Goal: Task Accomplishment & Management: Manage account settings

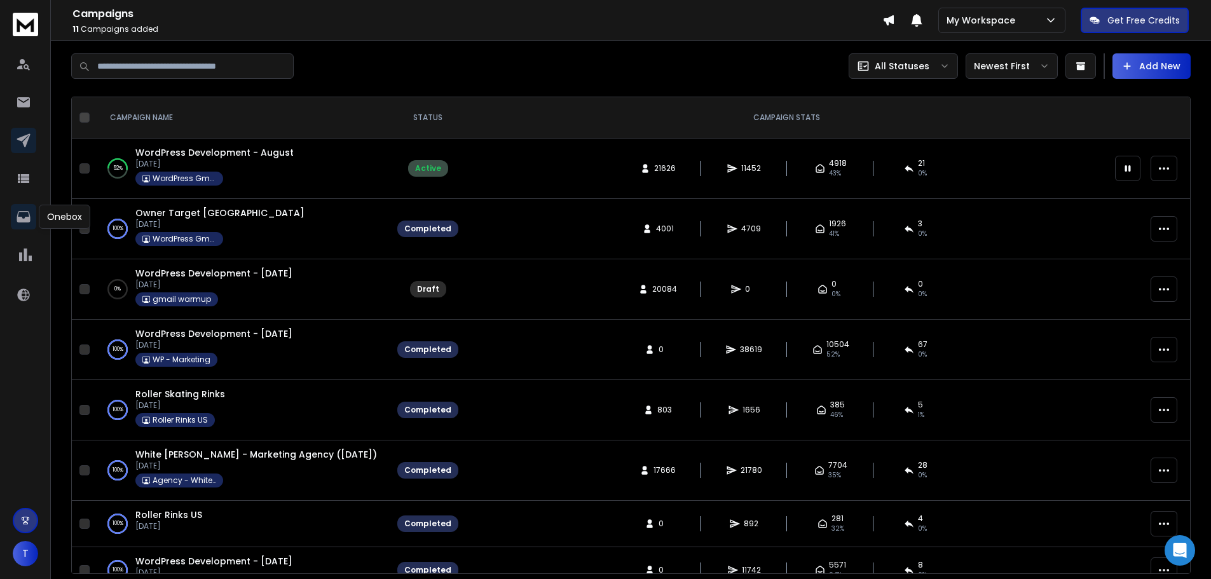
click at [22, 218] on icon at bounding box center [23, 216] width 15 height 15
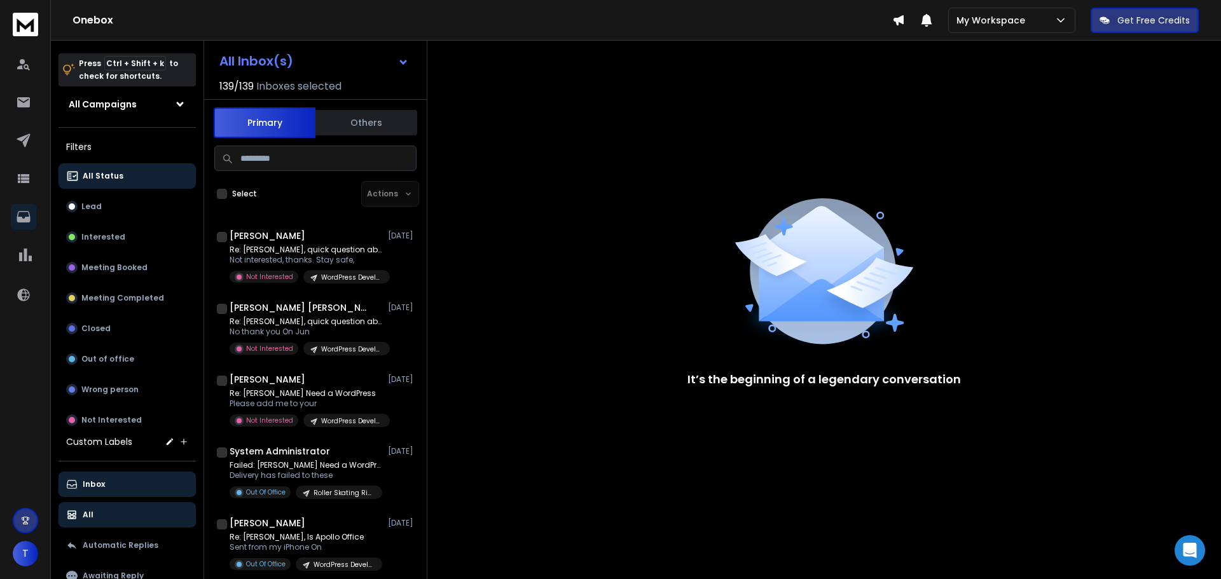
click at [95, 510] on button "All" at bounding box center [126, 514] width 137 height 25
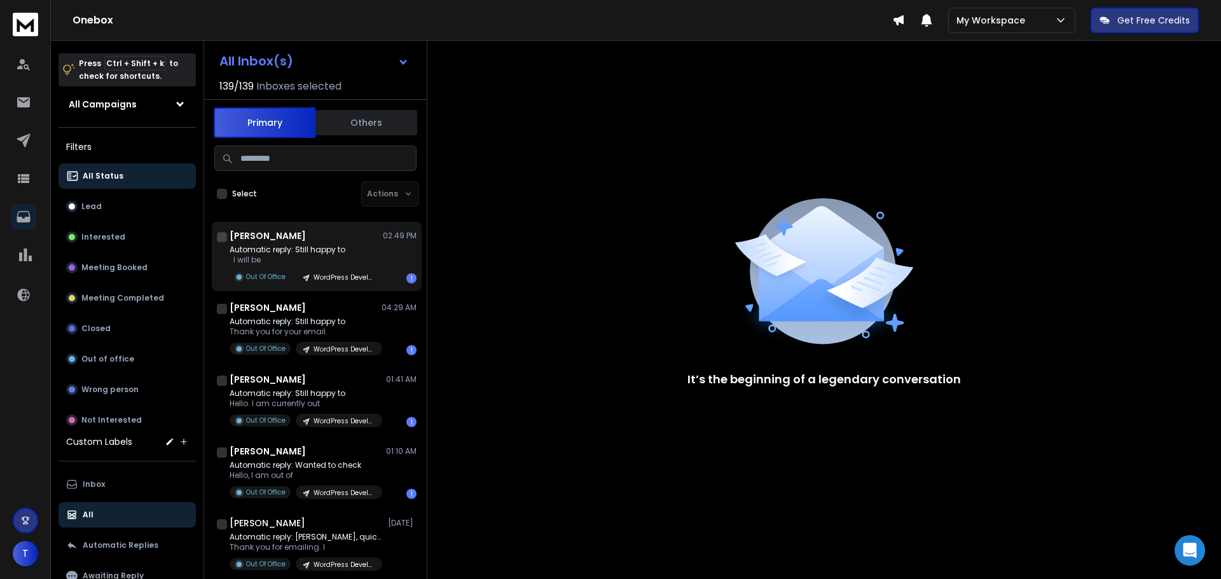
click at [326, 255] on p "﻿ ﻿ I will be" at bounding box center [306, 260] width 153 height 10
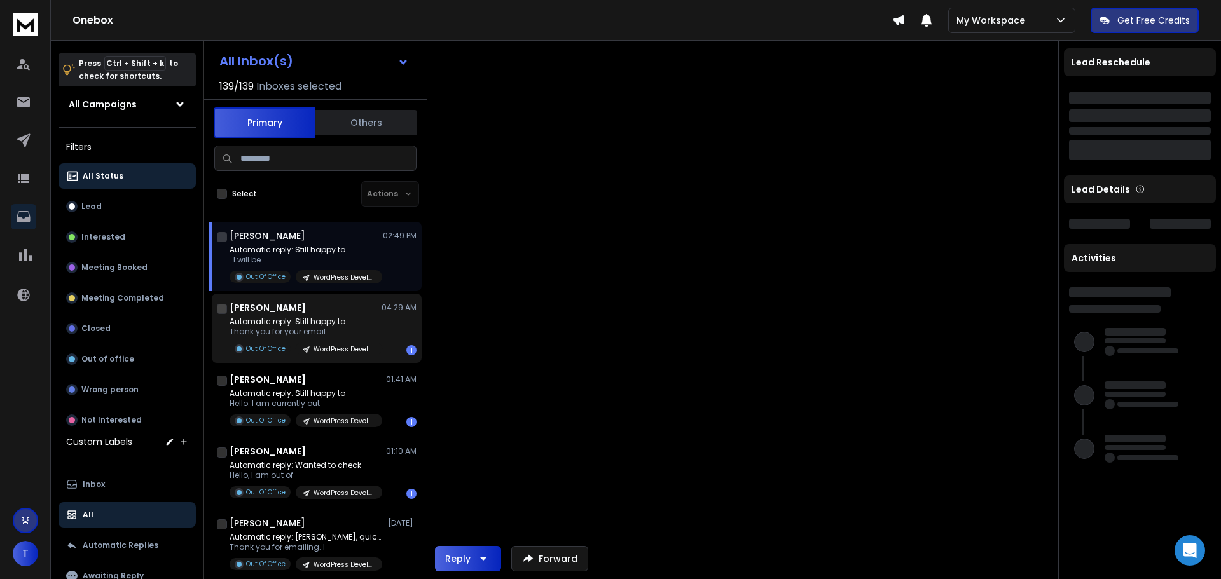
click at [336, 319] on p "Automatic reply: Still happy to" at bounding box center [306, 322] width 153 height 10
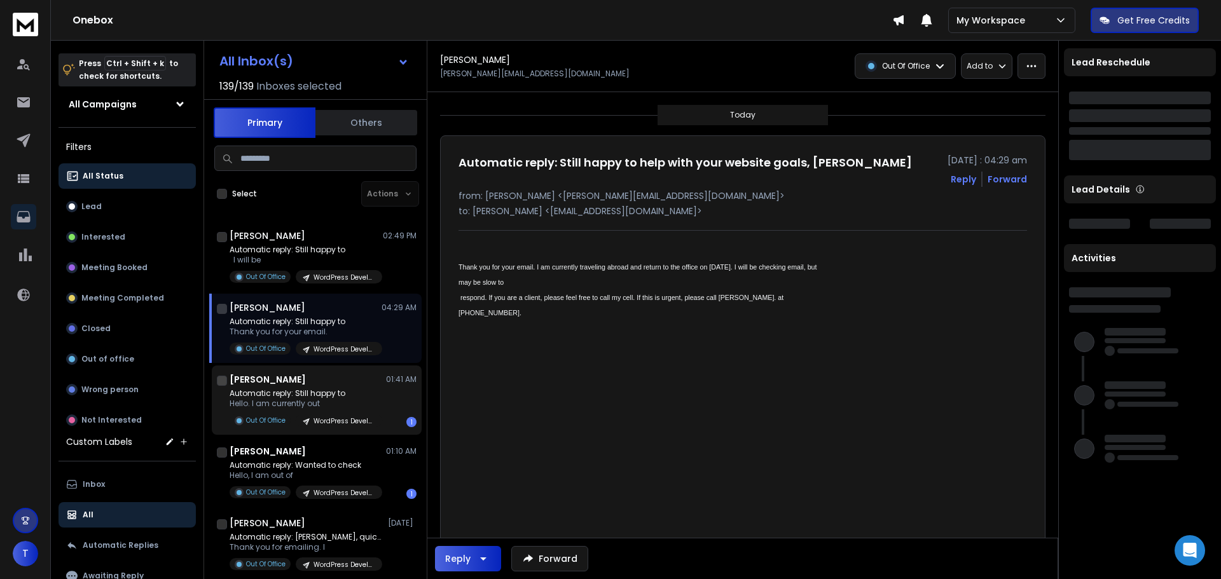
click at [337, 385] on div "[PERSON_NAME] 01:41 AM" at bounding box center [323, 379] width 187 height 13
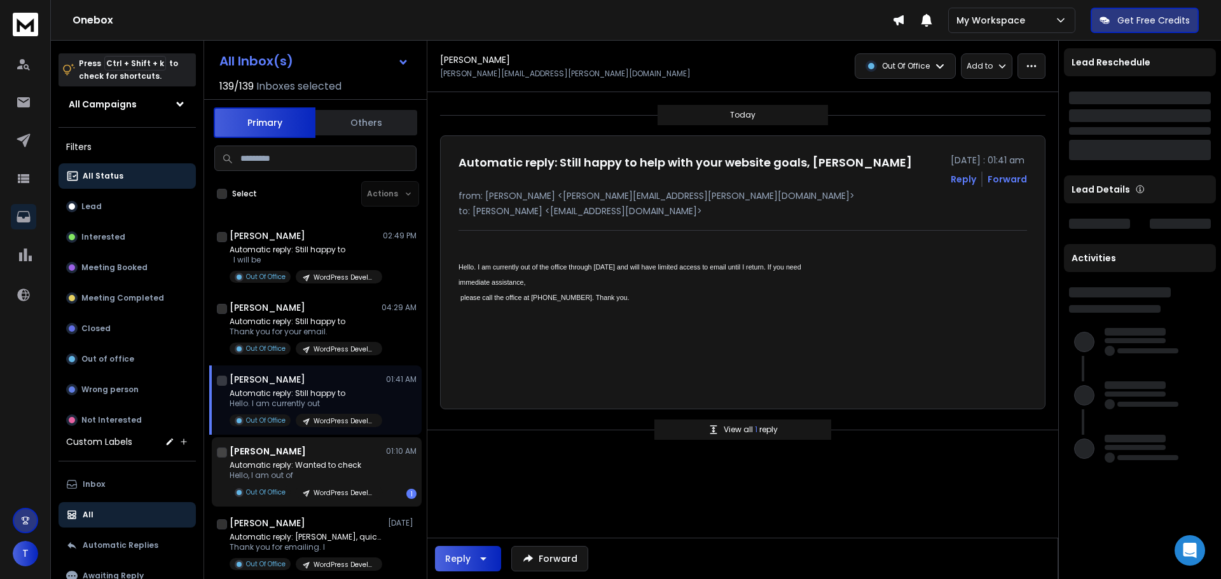
click at [358, 469] on p "Automatic reply: Wanted to check" at bounding box center [306, 465] width 153 height 10
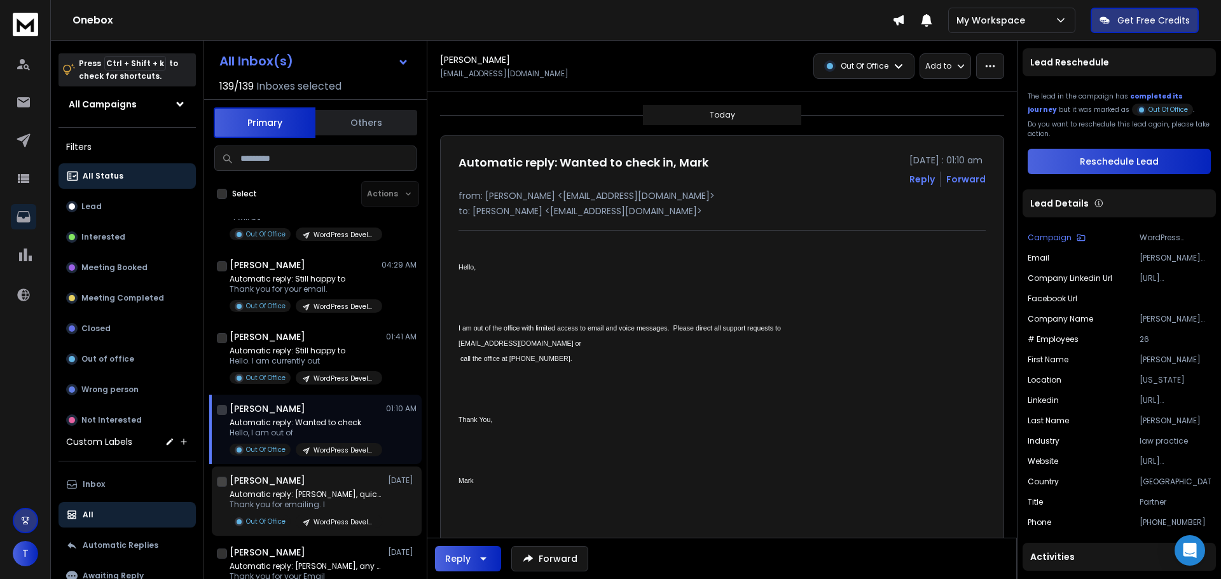
scroll to position [64, 0]
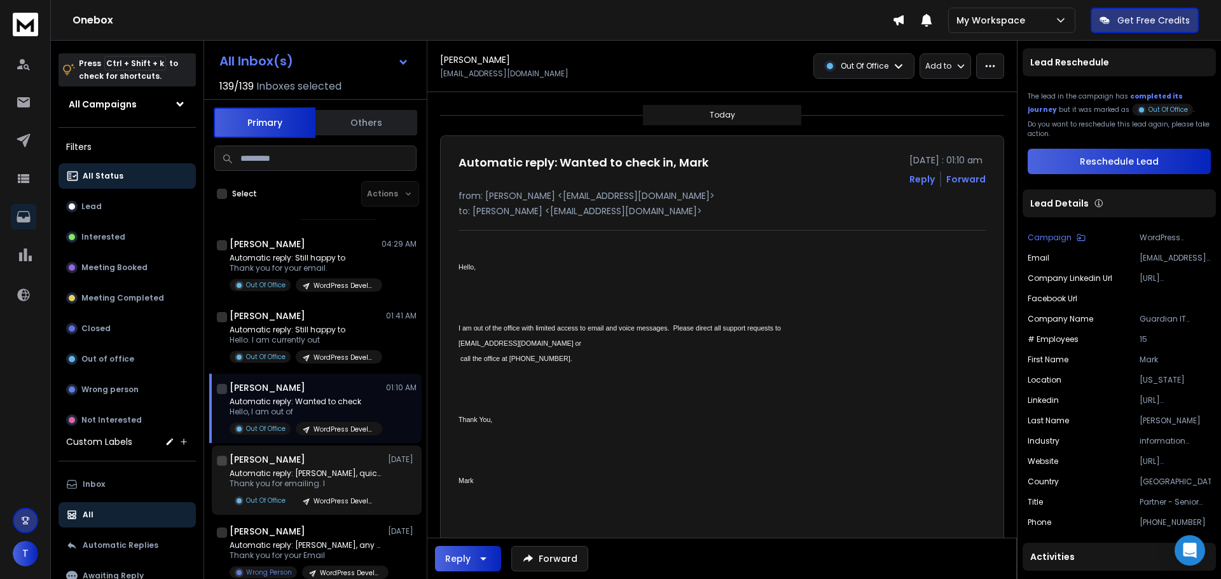
click at [339, 469] on p "Automatic reply: [PERSON_NAME], quick website" at bounding box center [306, 474] width 153 height 10
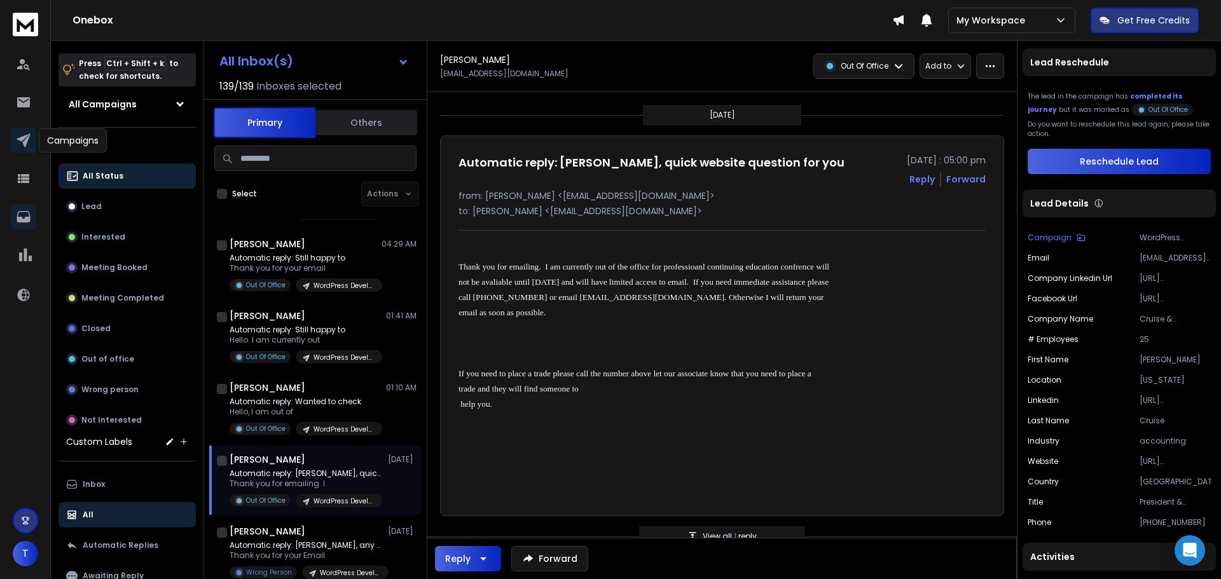
click at [27, 134] on icon at bounding box center [23, 140] width 15 height 15
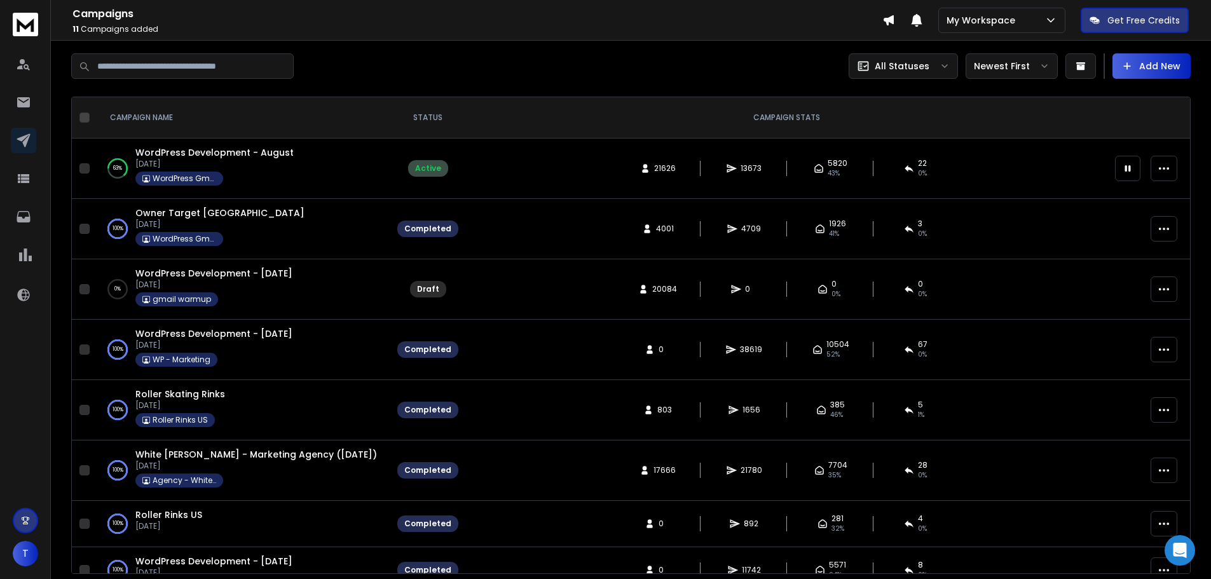
click at [235, 153] on span "WordPress Development - August" at bounding box center [214, 152] width 158 height 13
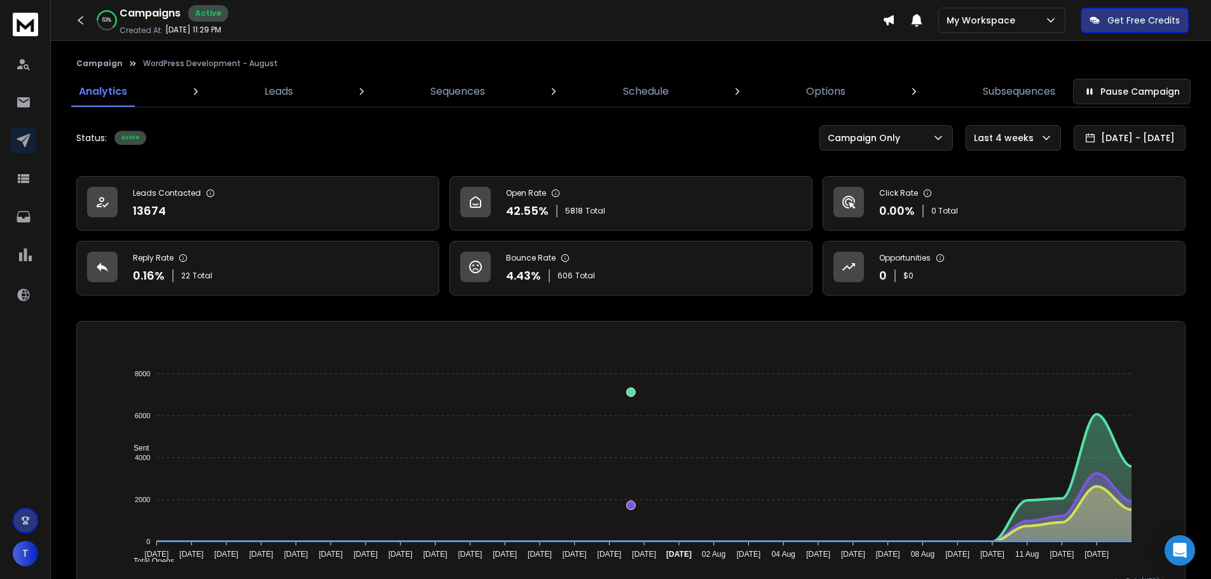
click at [404, 142] on div "Status: Active Pause Campaign Campaign Only Last 4 weeks [DATE] - [DATE]" at bounding box center [630, 137] width 1109 height 25
click at [300, 86] on link "Leads" at bounding box center [279, 91] width 44 height 31
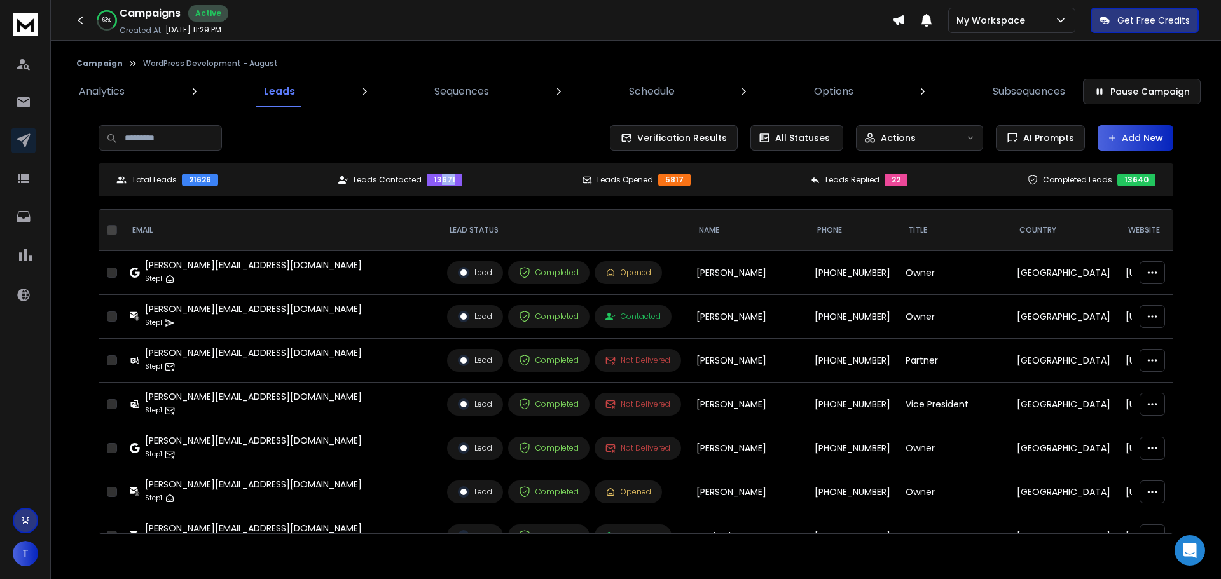
drag, startPoint x: 438, startPoint y: 181, endPoint x: 477, endPoint y: 181, distance: 38.8
click at [477, 181] on div "Total Leads 21626 Leads Contacted 13671 Leads Opened 5817 Leads Replied 22 Comp…" at bounding box center [636, 179] width 1074 height 33
click at [519, 192] on div "Total Leads 21626 Leads Contacted 13671 Leads Opened 5817 Leads Replied 22 Comp…" at bounding box center [636, 179] width 1074 height 33
click at [12, 136] on link at bounding box center [23, 140] width 25 height 25
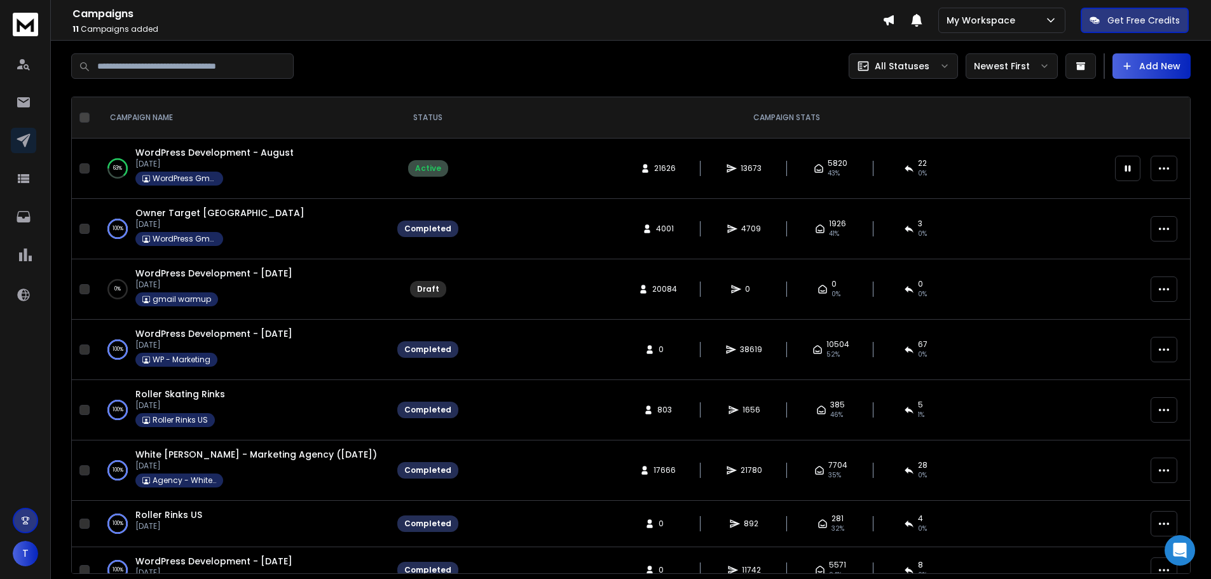
click at [203, 156] on span "WordPress Development - August" at bounding box center [214, 152] width 158 height 13
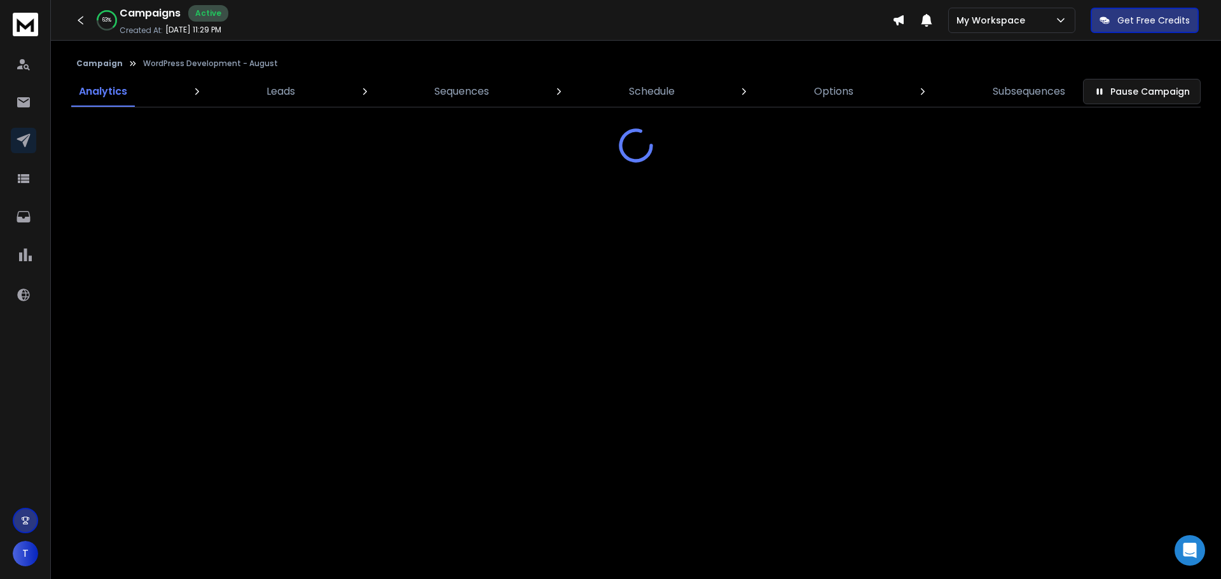
click at [308, 93] on div "Analytics Leads Sequences Schedule Options Subsequences" at bounding box center [571, 91] width 1001 height 31
click at [298, 93] on link "Leads" at bounding box center [281, 91] width 44 height 31
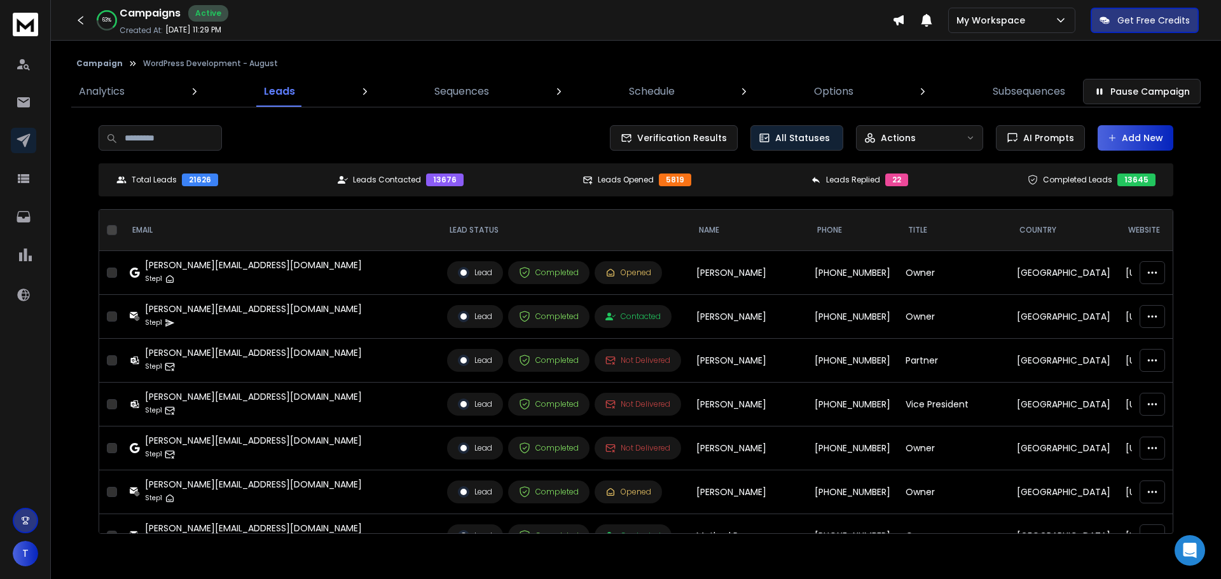
click at [828, 127] on button "All Statuses" at bounding box center [796, 137] width 93 height 25
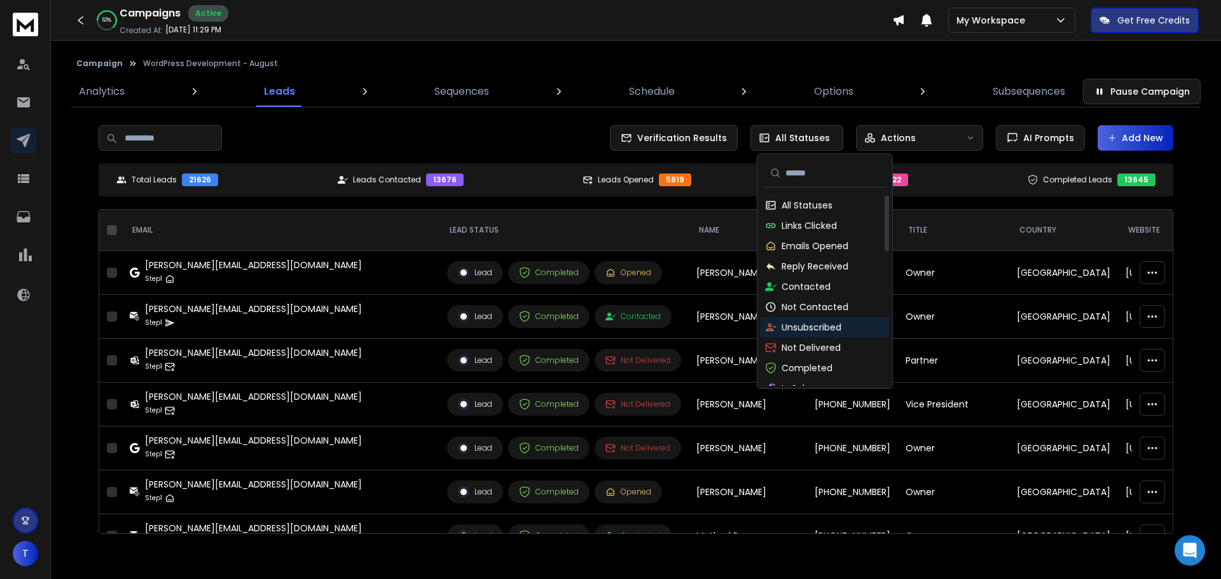
click at [818, 326] on p "Unsubscribed" at bounding box center [811, 327] width 60 height 13
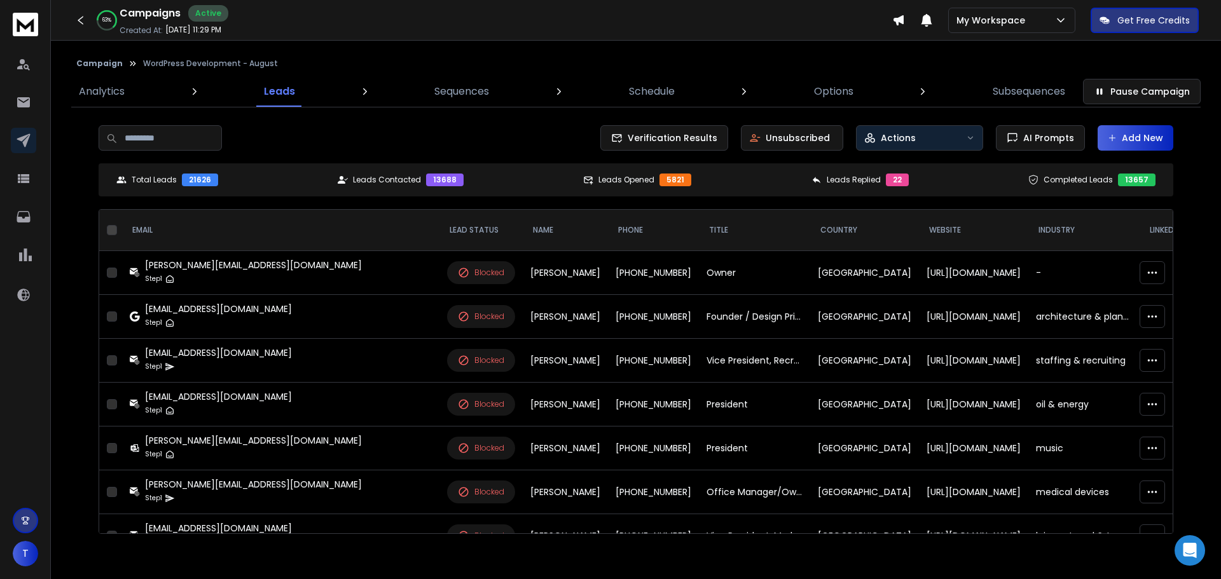
click at [915, 142] on p "Actions" at bounding box center [898, 138] width 35 height 13
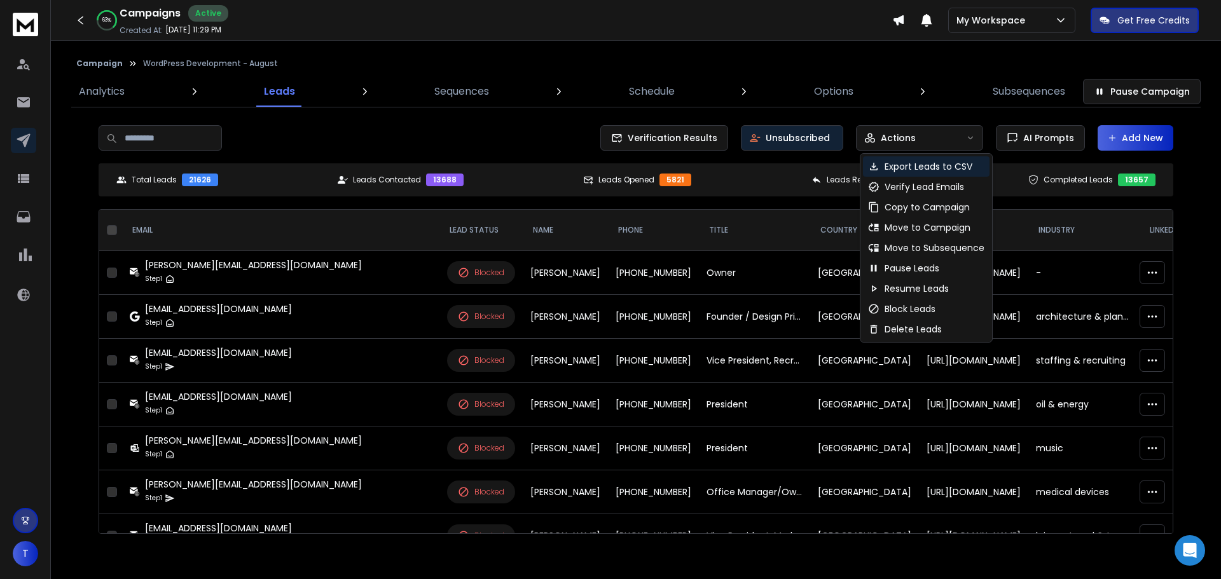
click at [834, 140] on button "Unsubscribed" at bounding box center [792, 137] width 102 height 25
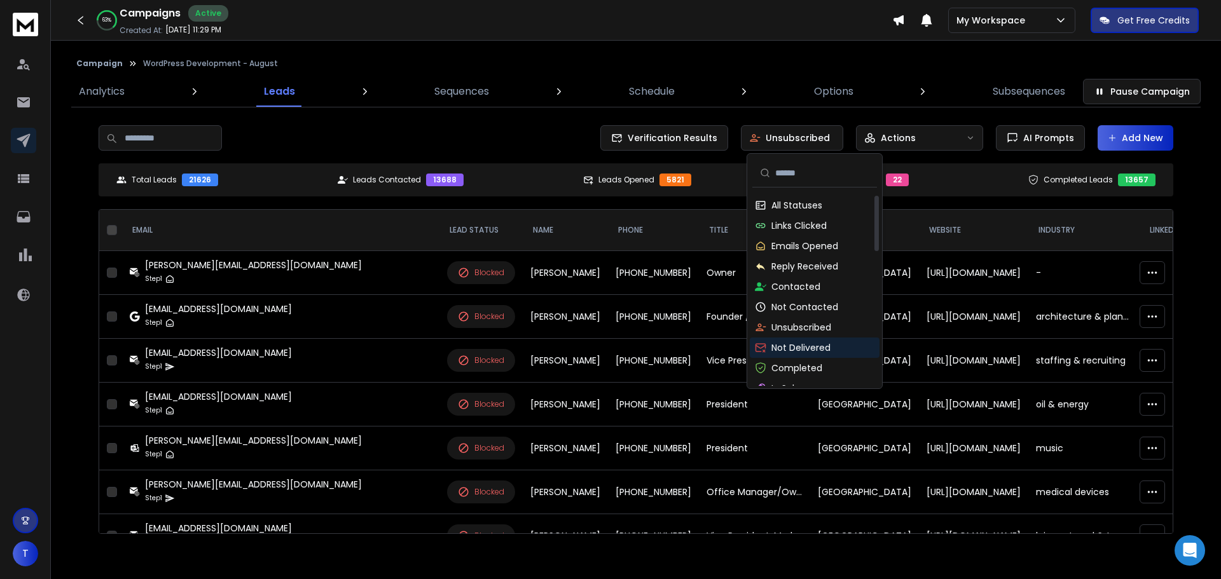
click at [821, 347] on p "Not Delivered" at bounding box center [800, 347] width 59 height 13
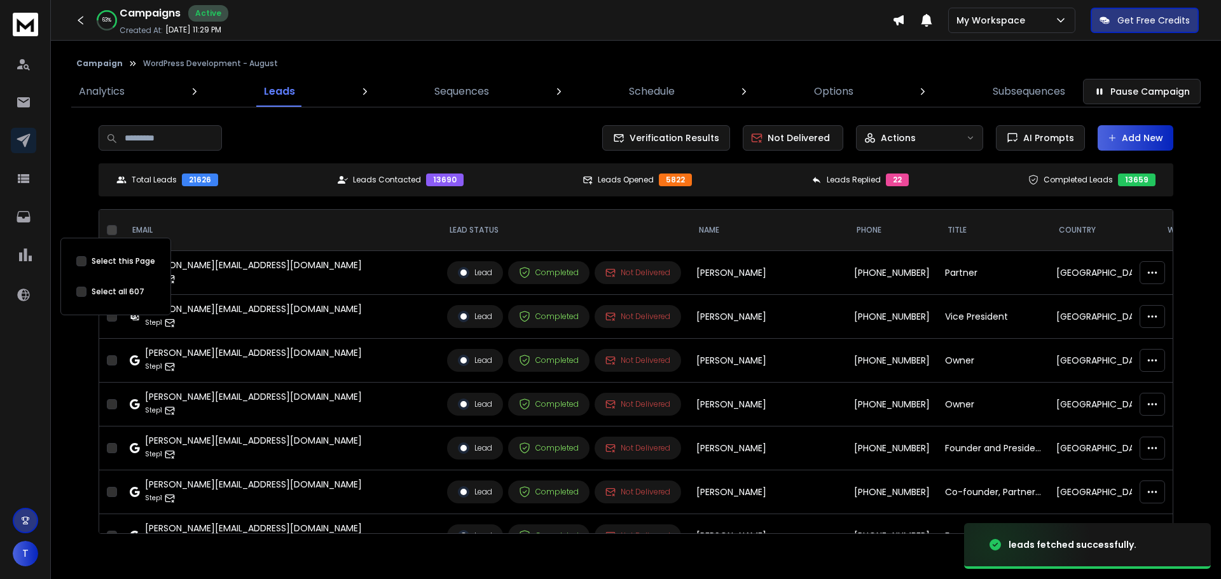
click at [78, 292] on button "Select this Page" at bounding box center [81, 292] width 10 height 10
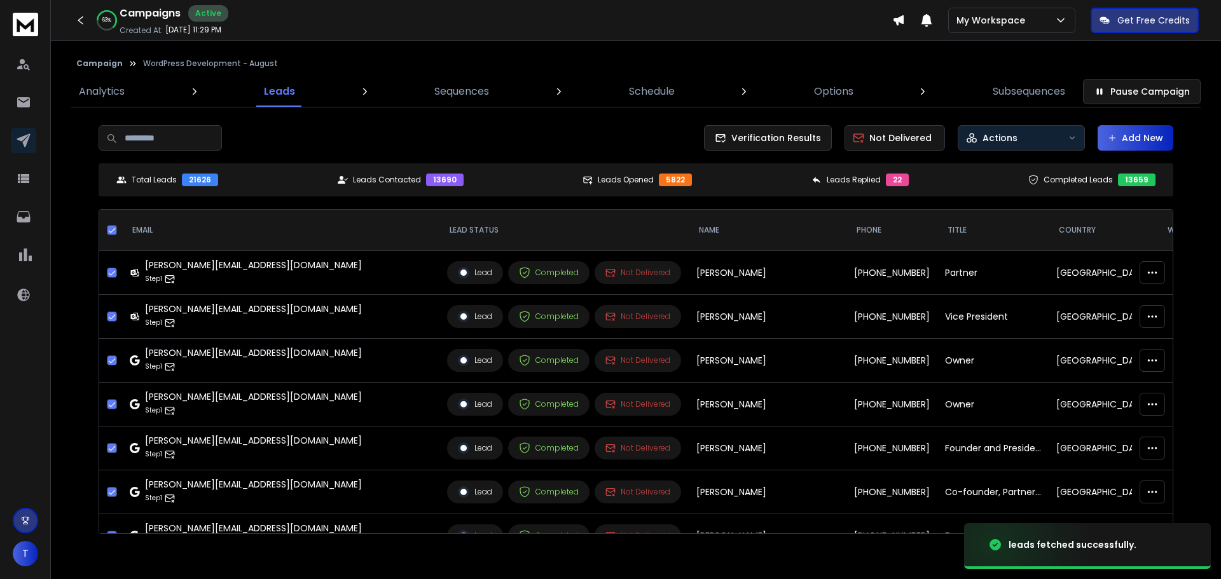
click at [1027, 126] on button "Actions" at bounding box center [1020, 137] width 127 height 25
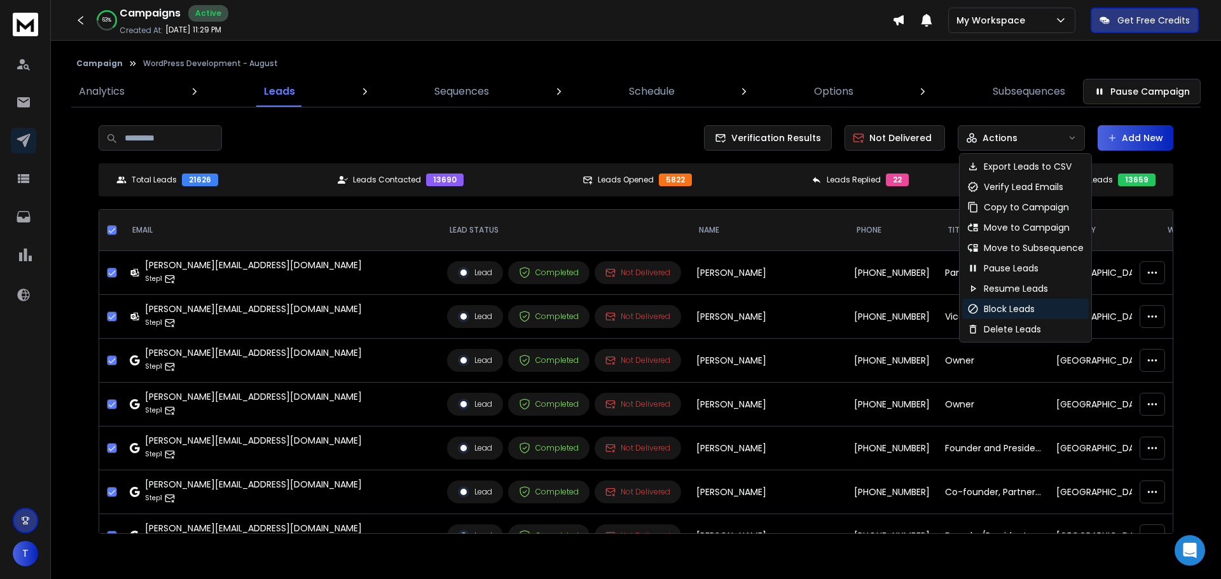
click at [1037, 313] on div "Block Leads" at bounding box center [1025, 309] width 127 height 20
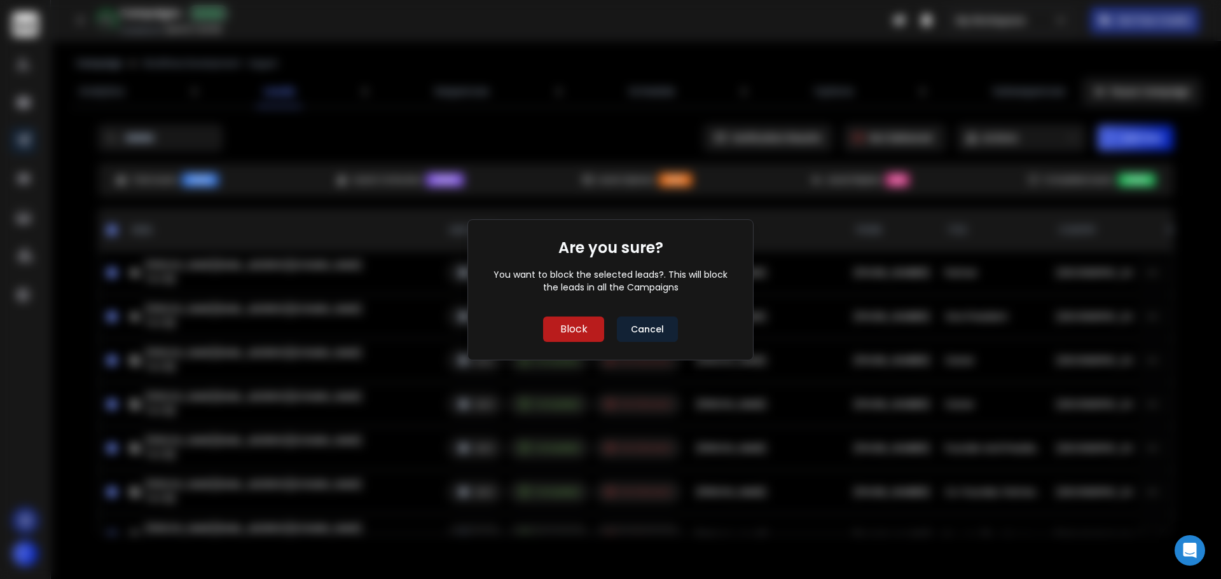
click at [559, 335] on button "Block" at bounding box center [573, 329] width 61 height 25
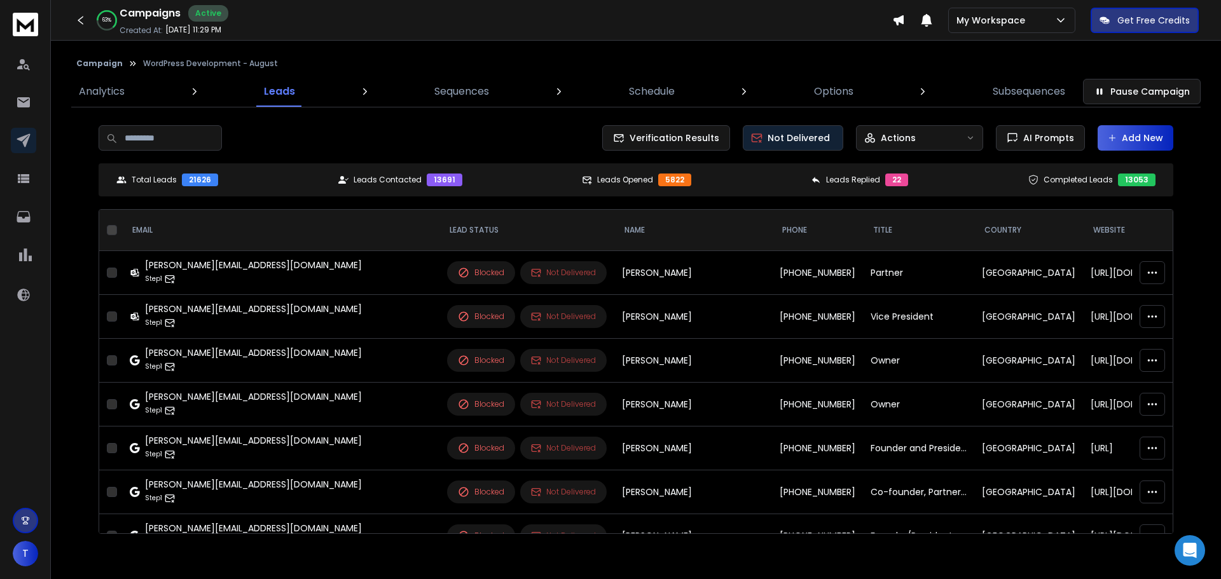
click at [833, 141] on button "Not Delivered" at bounding box center [793, 137] width 100 height 25
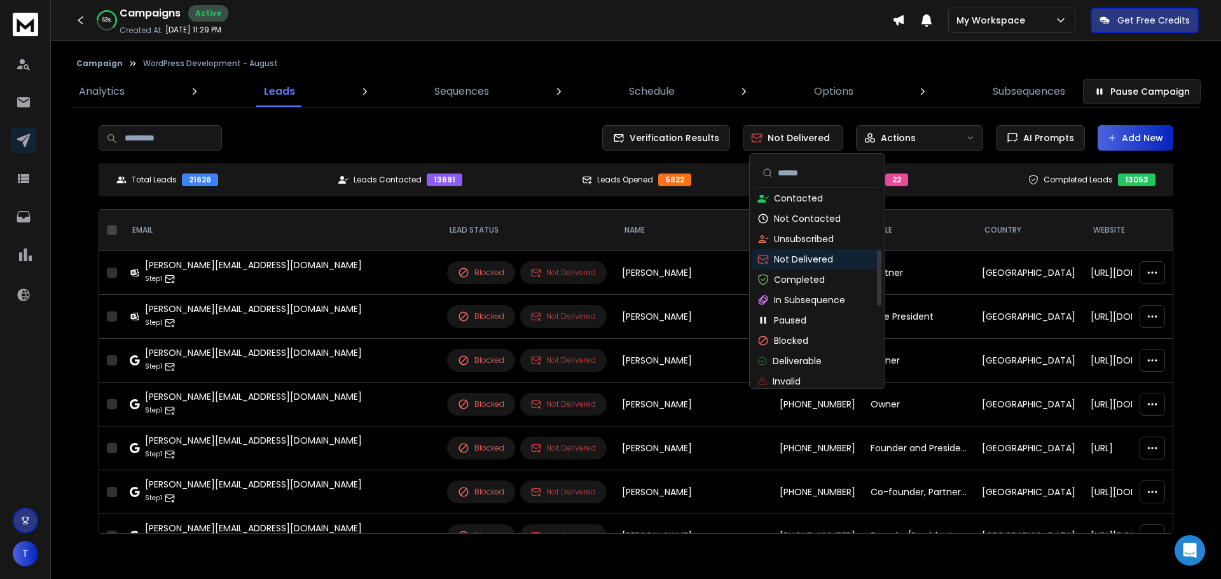
scroll to position [191, 0]
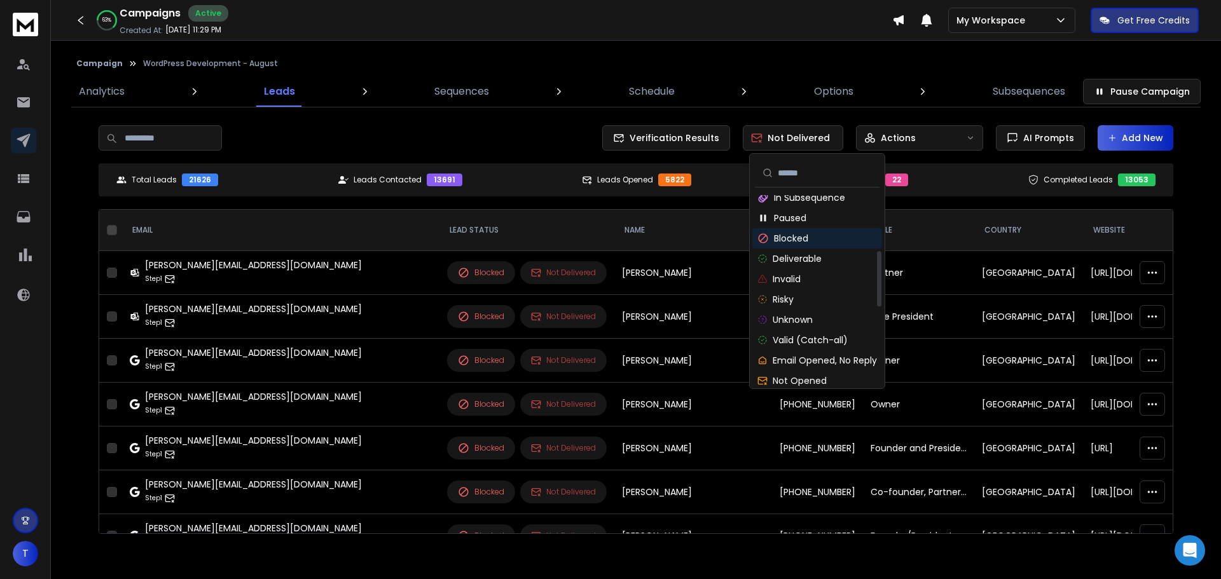
click at [806, 245] on div "Blocked" at bounding box center [817, 238] width 130 height 20
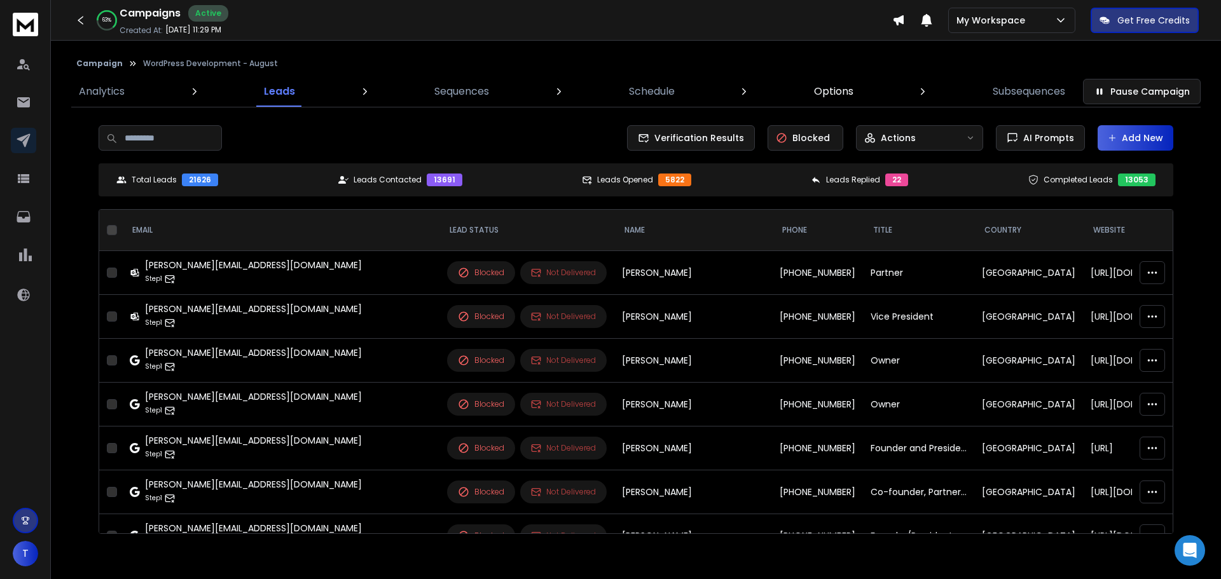
click at [824, 81] on link "Options" at bounding box center [833, 91] width 55 height 31
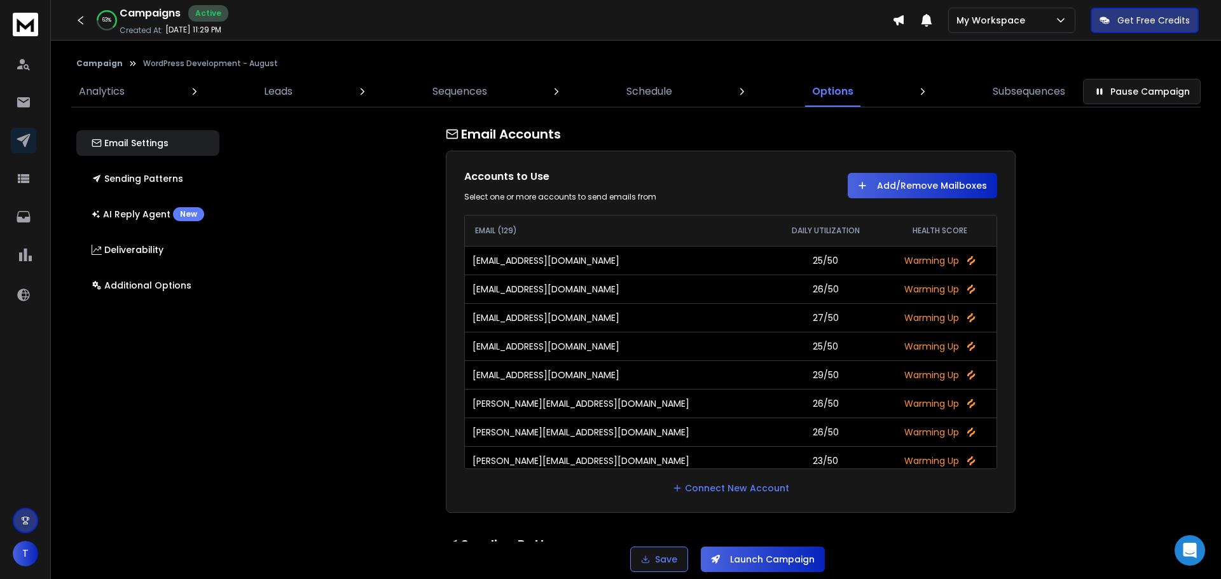
click at [315, 196] on div "Email Accounts Accounts to Use Select one or more accounts to send emails from …" at bounding box center [738, 333] width 996 height 416
click at [123, 92] on p "Analytics" at bounding box center [102, 91] width 46 height 15
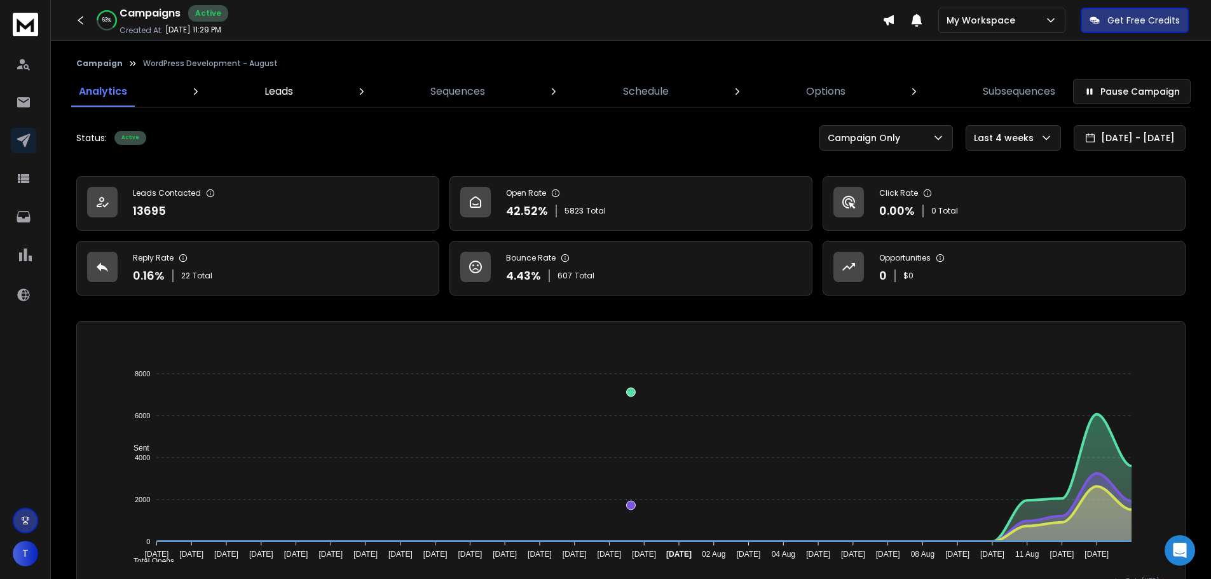
click at [285, 97] on p "Leads" at bounding box center [278, 91] width 29 height 15
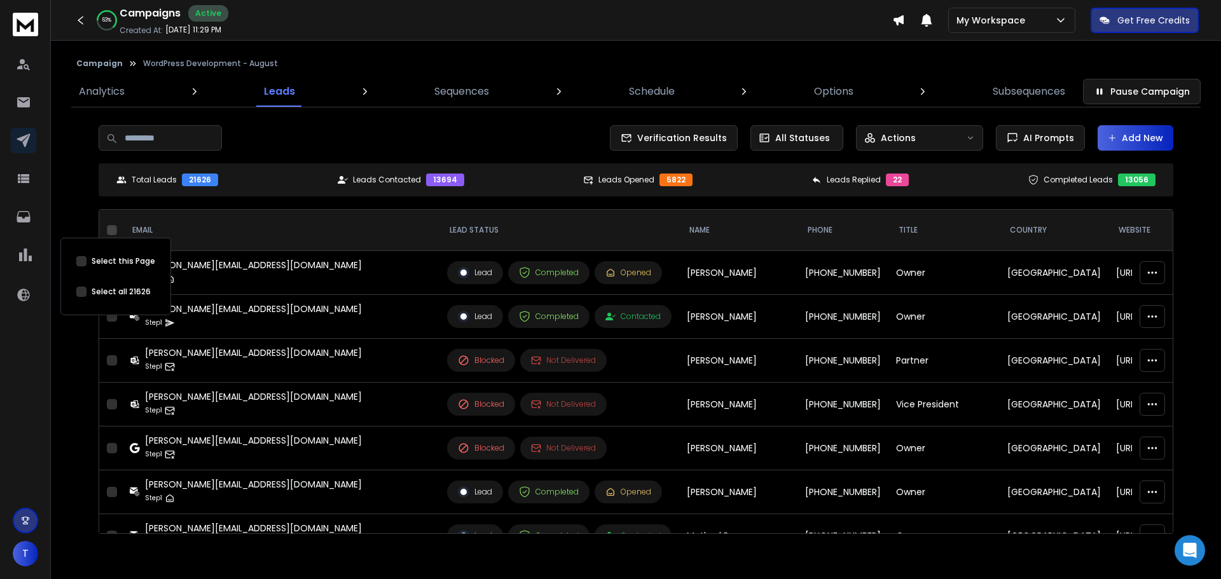
click at [114, 231] on button "Select this Page" at bounding box center [112, 230] width 10 height 10
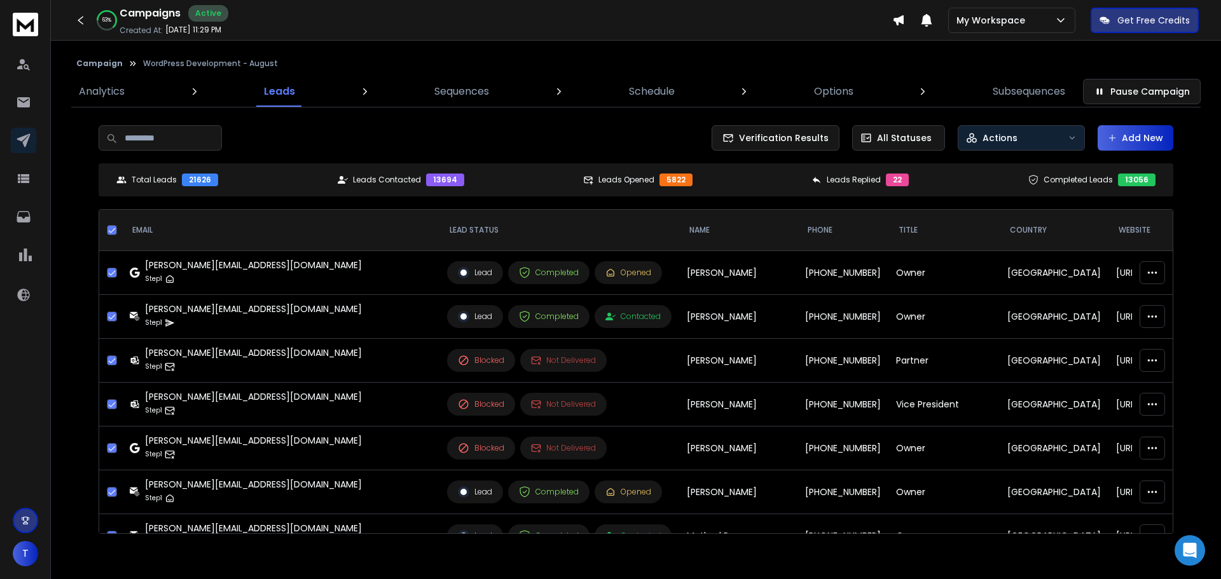
click at [1031, 148] on button "Actions" at bounding box center [1020, 137] width 127 height 25
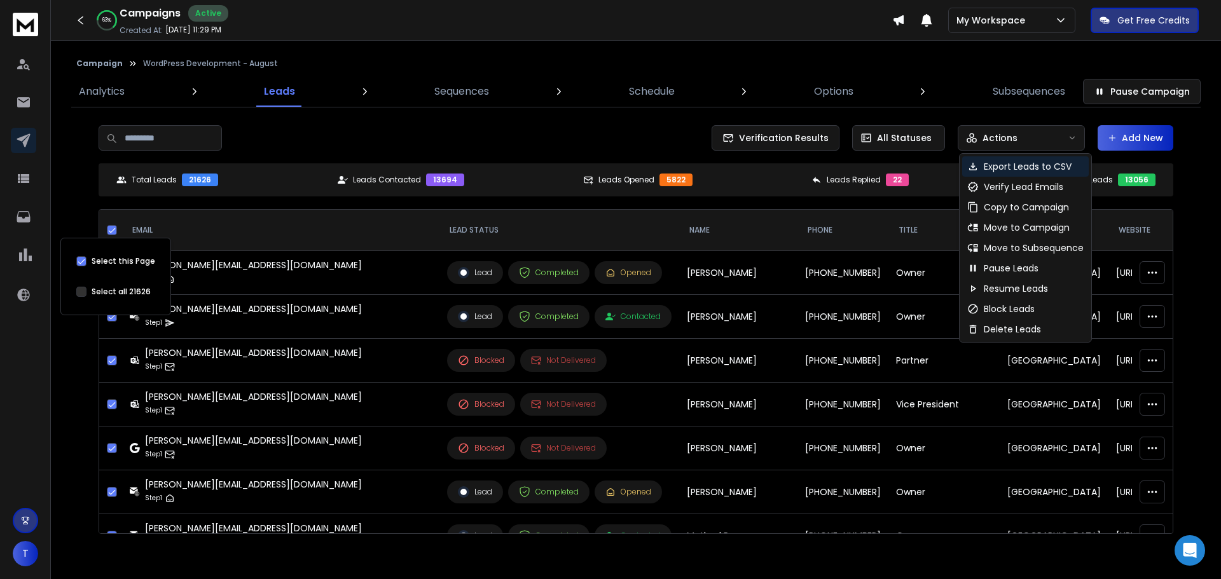
click at [80, 291] on button "Select this Page" at bounding box center [81, 292] width 10 height 10
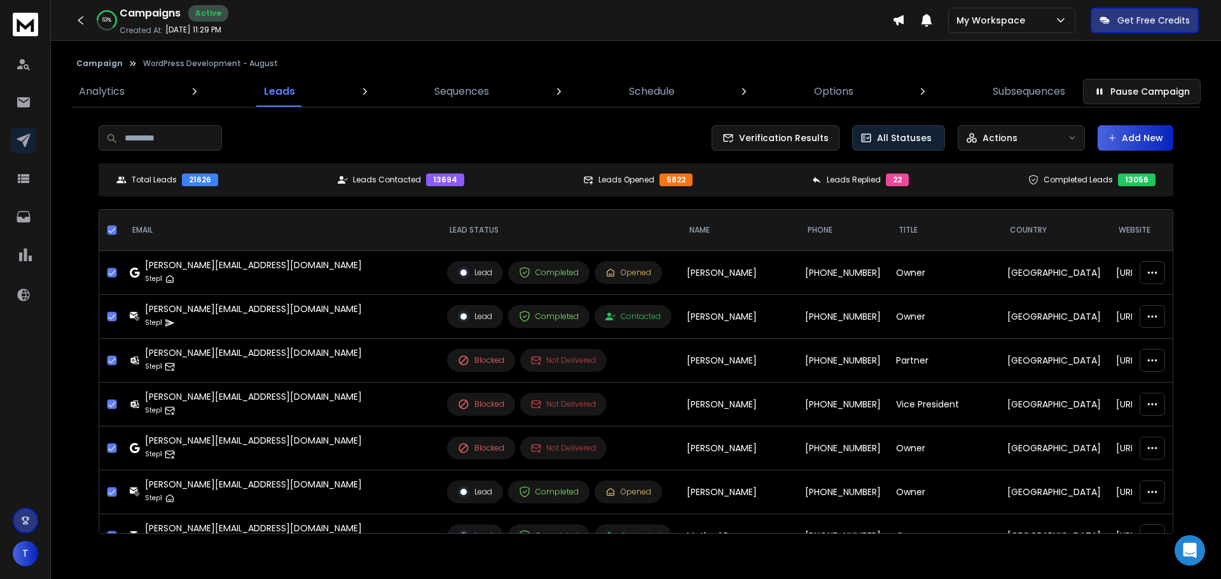
click at [910, 136] on p "All Statuses" at bounding box center [904, 138] width 55 height 13
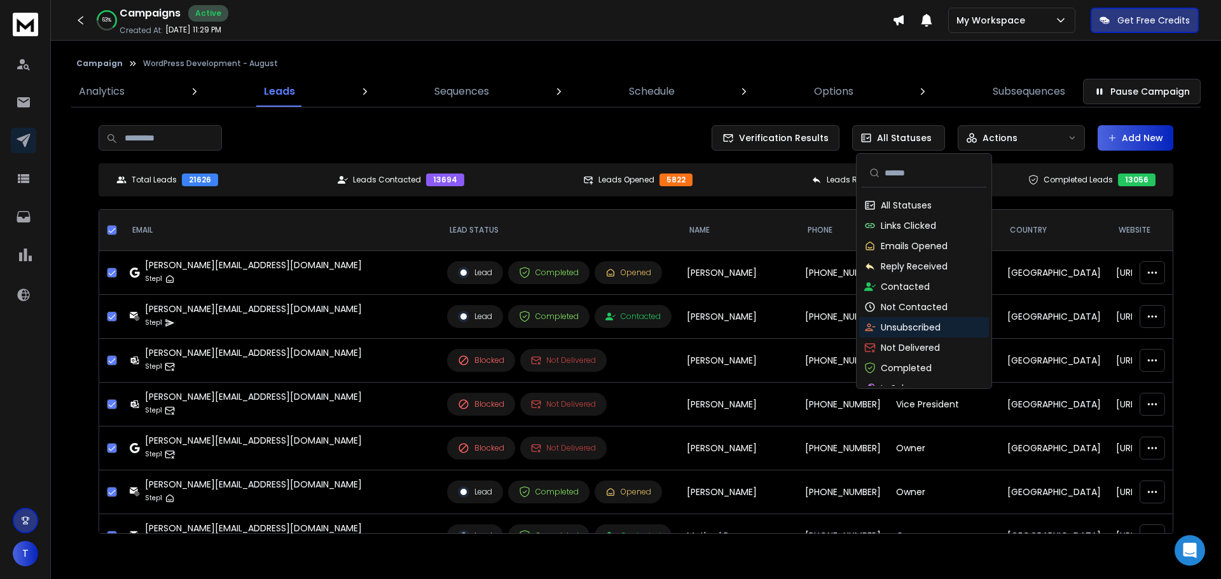
click at [609, 148] on div "Verification Results All Statuses Actions Add New" at bounding box center [636, 137] width 1074 height 25
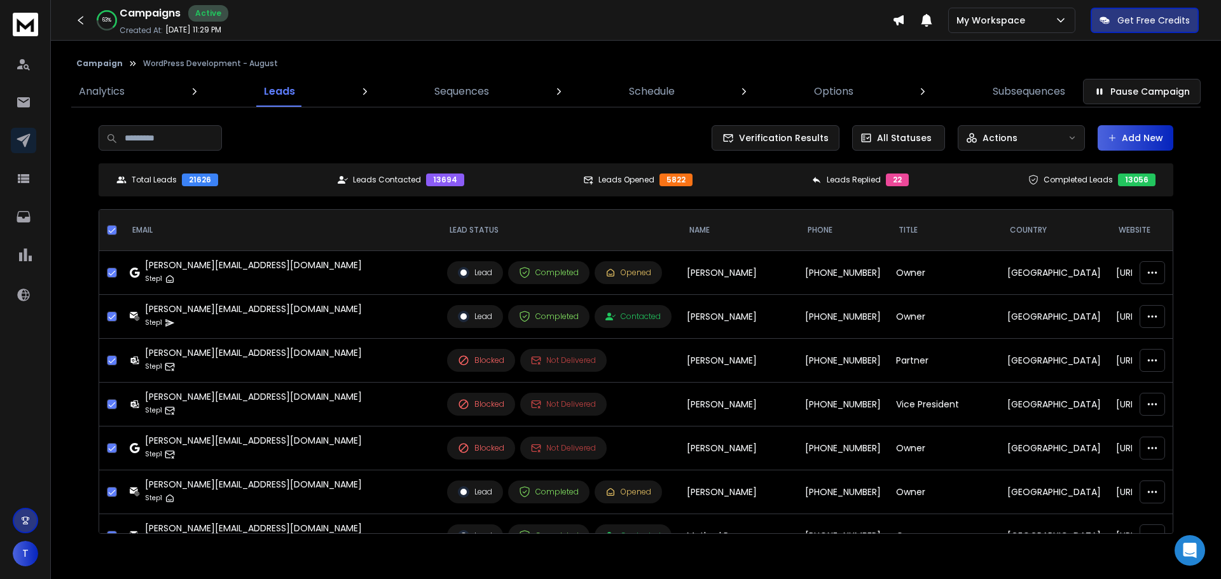
click at [1108, 320] on td "[URL][DOMAIN_NAME]" at bounding box center [1162, 317] width 109 height 44
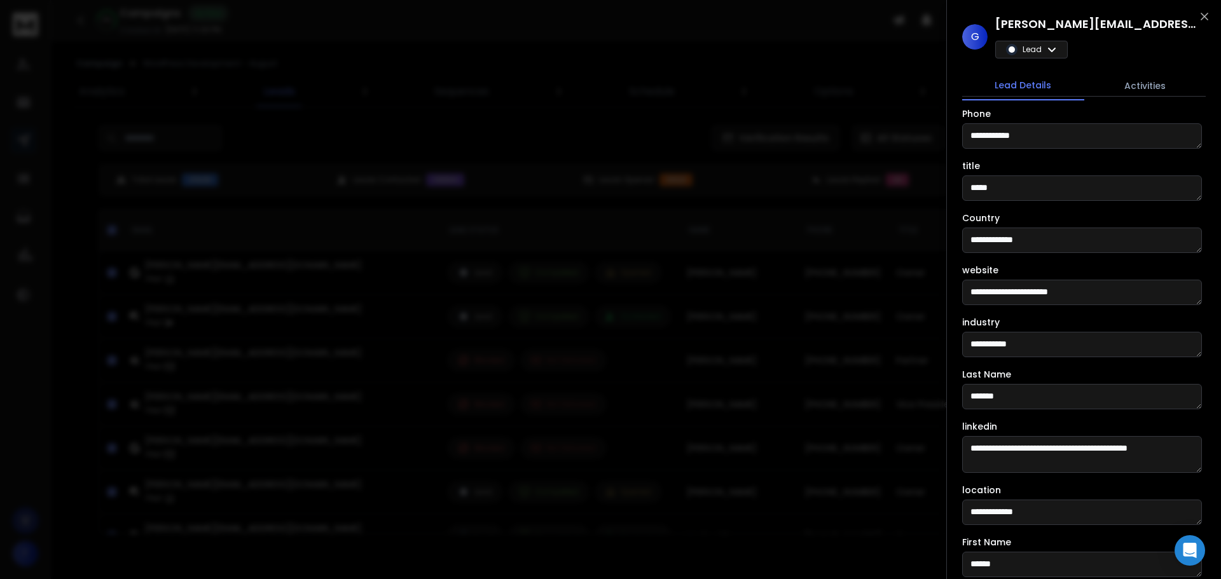
click at [1065, 299] on textarea "**********" at bounding box center [1082, 292] width 240 height 25
click at [782, 306] on div at bounding box center [610, 289] width 1221 height 579
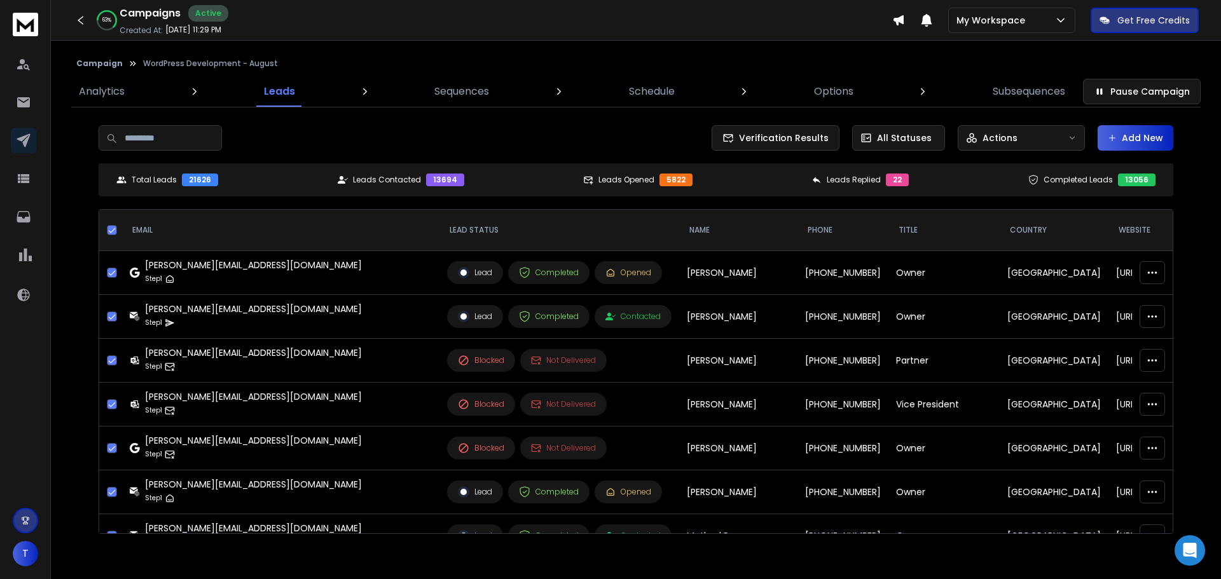
click at [1108, 314] on td "[URL][DOMAIN_NAME]" at bounding box center [1162, 317] width 109 height 44
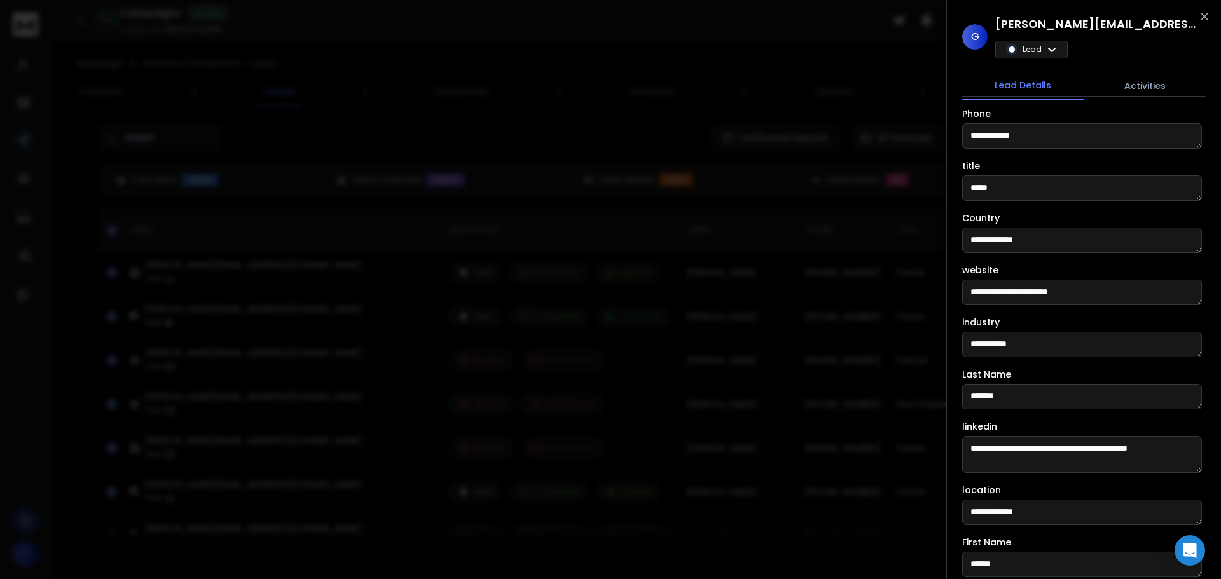
click at [872, 291] on div at bounding box center [610, 289] width 1221 height 579
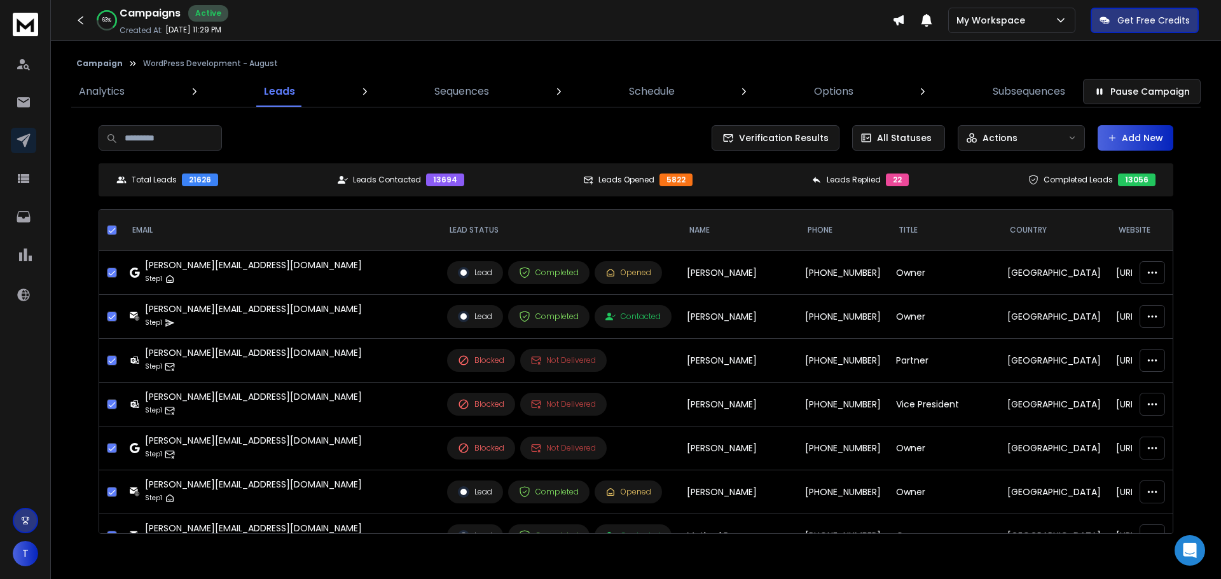
click at [1108, 278] on td "[URL][DOMAIN_NAME]" at bounding box center [1162, 273] width 109 height 44
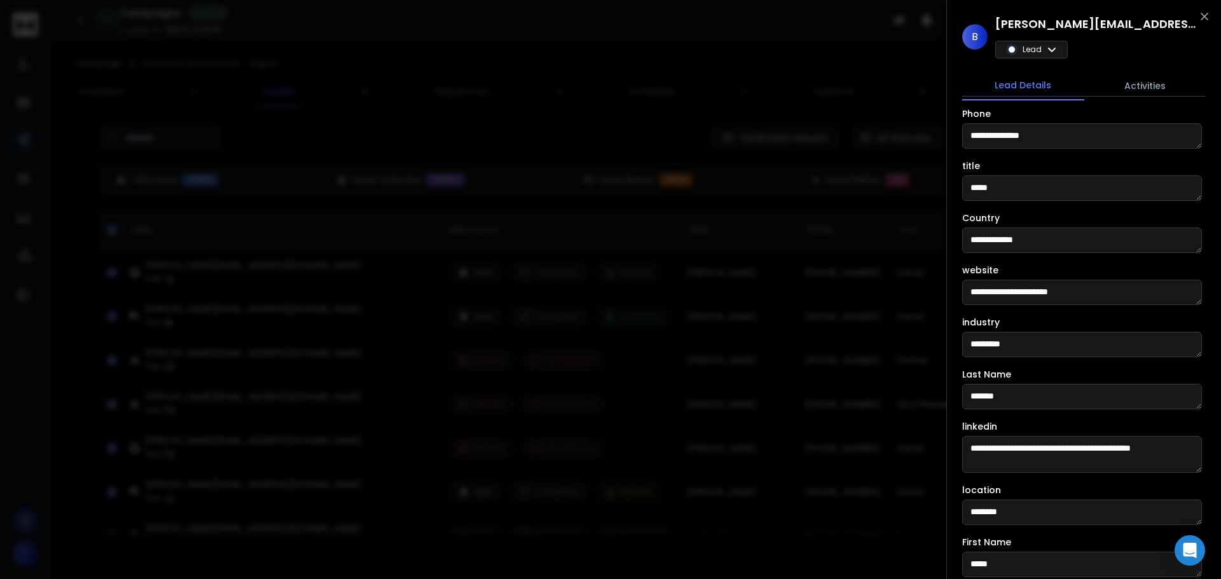
click at [1091, 289] on textarea "**********" at bounding box center [1082, 292] width 240 height 25
click at [625, 411] on div at bounding box center [610, 289] width 1221 height 579
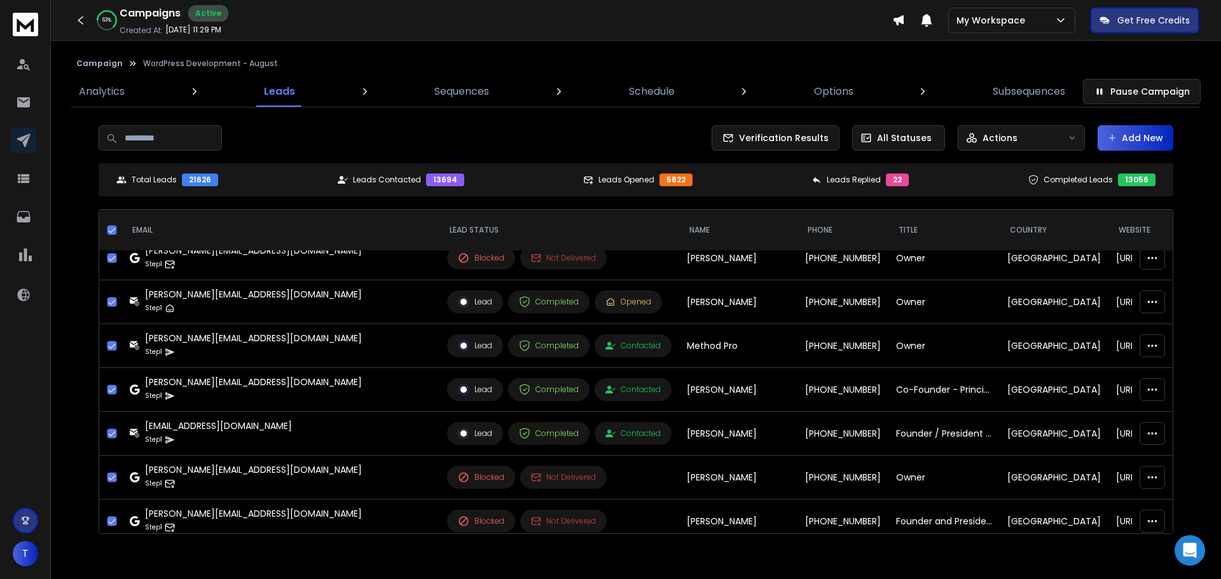
scroll to position [191, 0]
click at [1108, 299] on td "[URL][DOMAIN_NAME]" at bounding box center [1162, 302] width 109 height 44
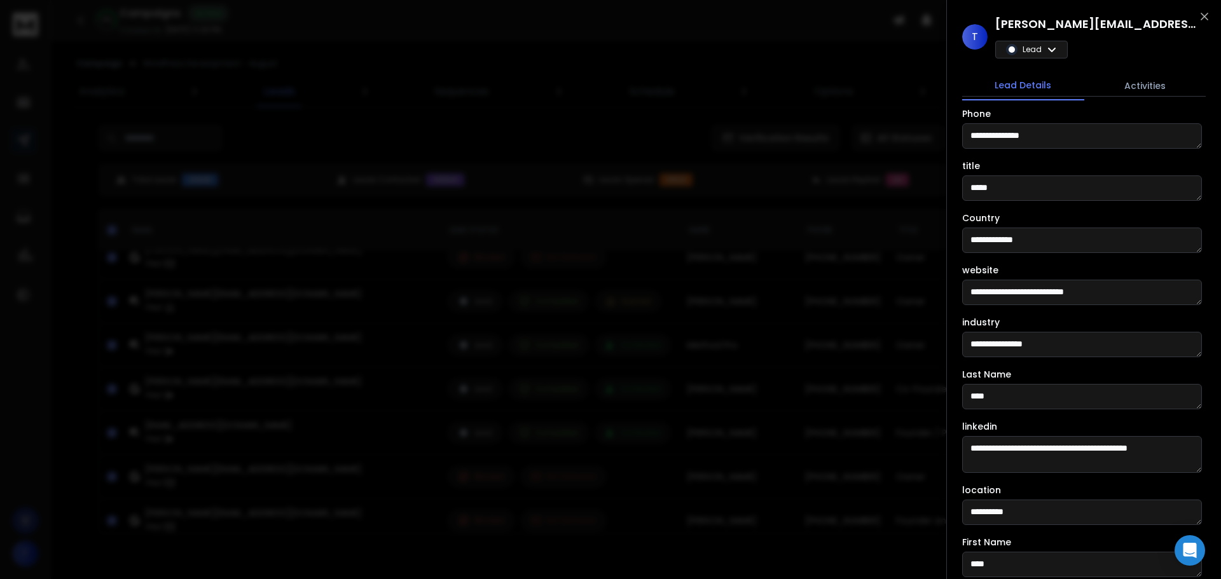
click at [1051, 294] on textarea "**********" at bounding box center [1082, 292] width 240 height 25
click at [744, 365] on div at bounding box center [610, 289] width 1221 height 579
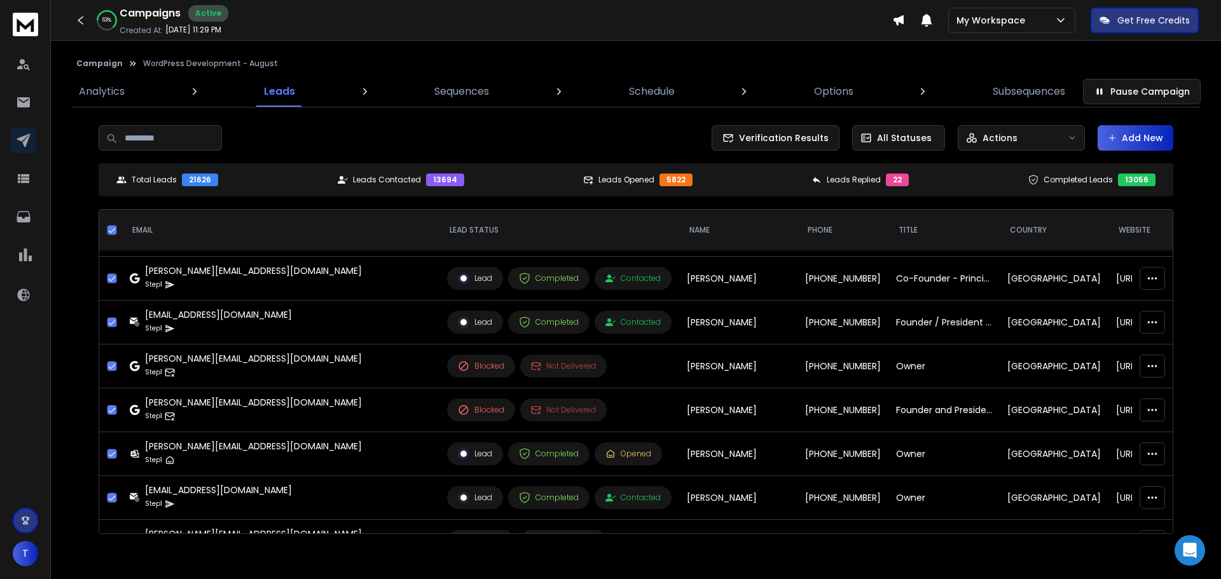
scroll to position [318, 0]
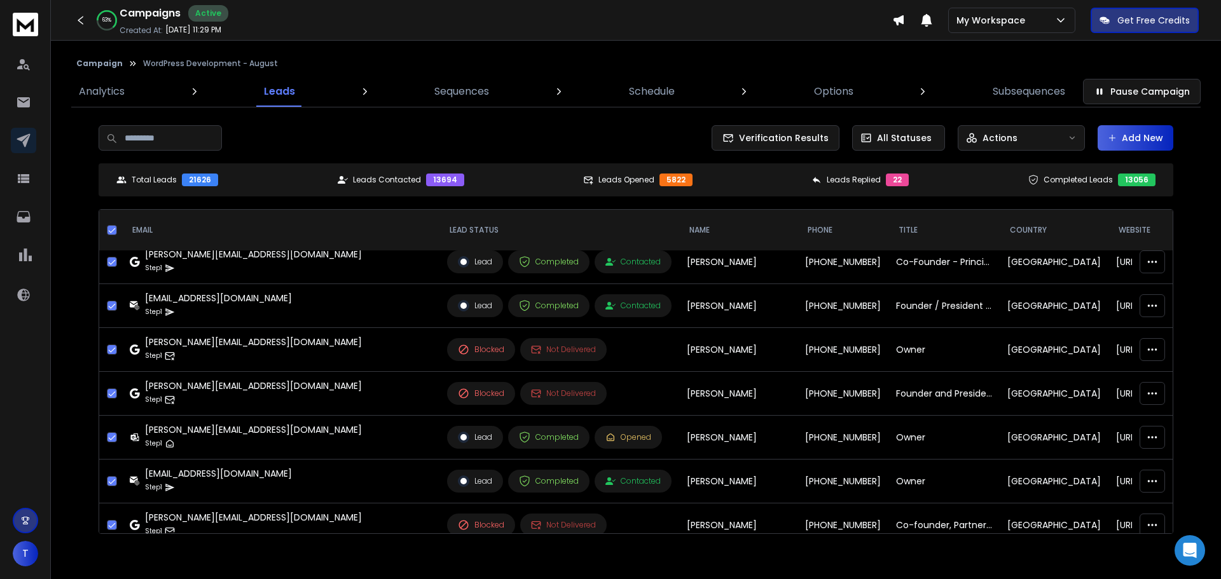
click at [1108, 352] on td "[URL][DOMAIN_NAME]" at bounding box center [1162, 350] width 109 height 44
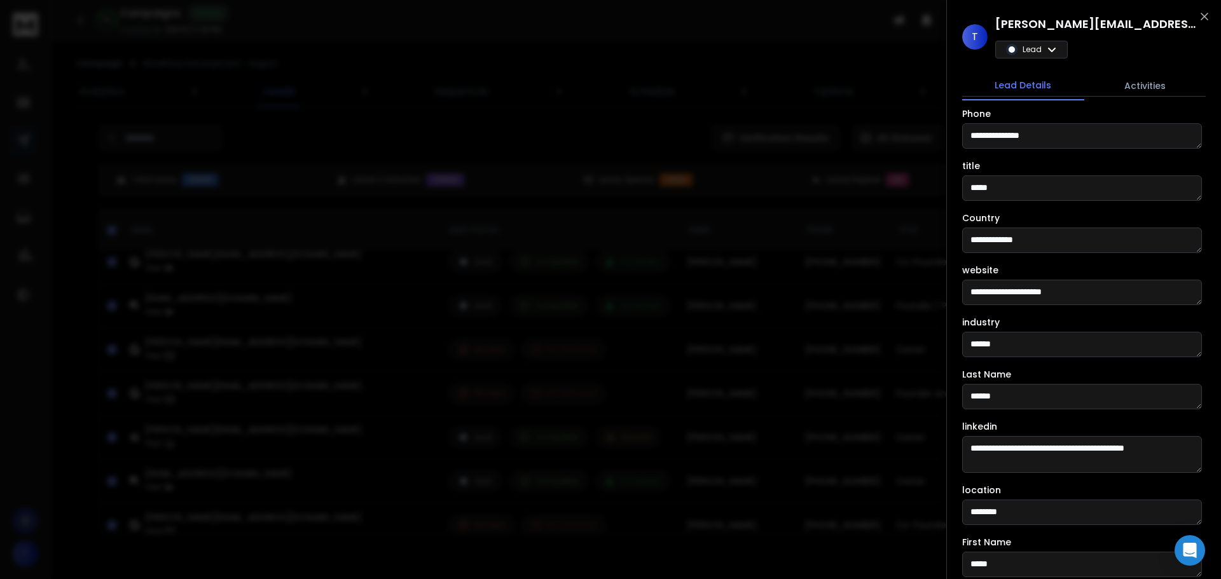
click at [1099, 289] on textarea "**********" at bounding box center [1082, 292] width 240 height 25
click at [863, 346] on div at bounding box center [610, 289] width 1221 height 579
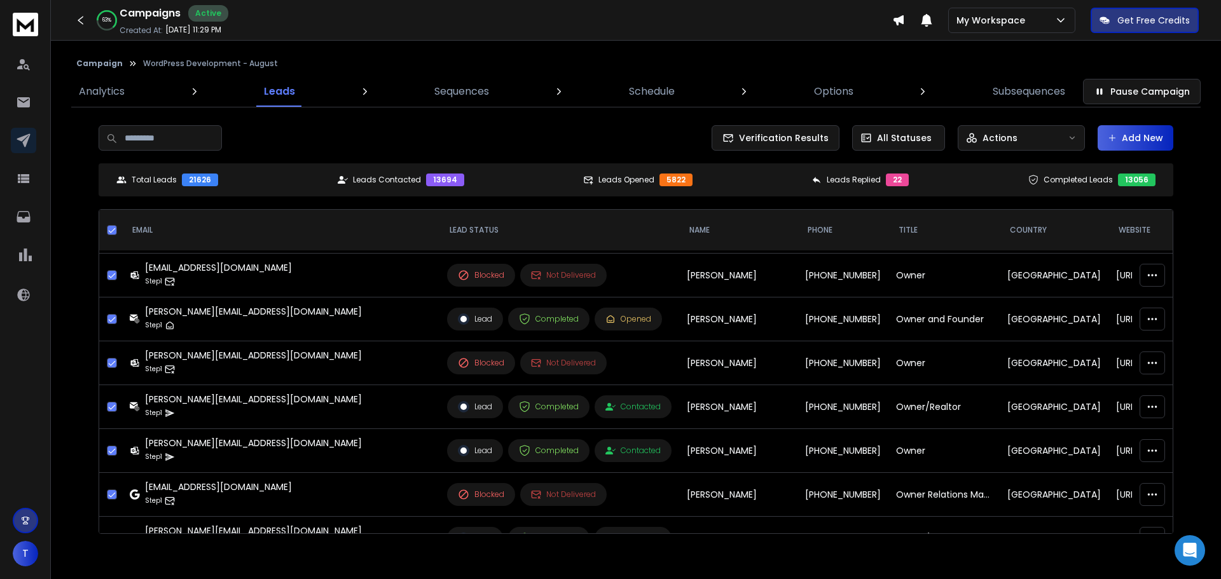
scroll to position [763, 0]
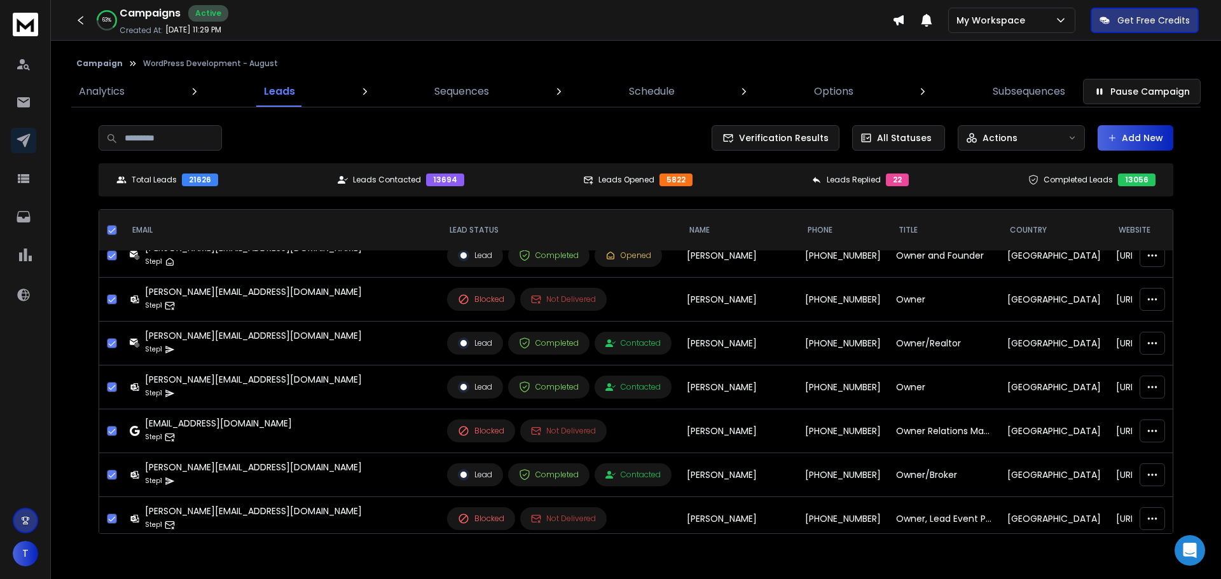
click at [1108, 381] on td "[URL][DOMAIN_NAME]" at bounding box center [1162, 388] width 109 height 44
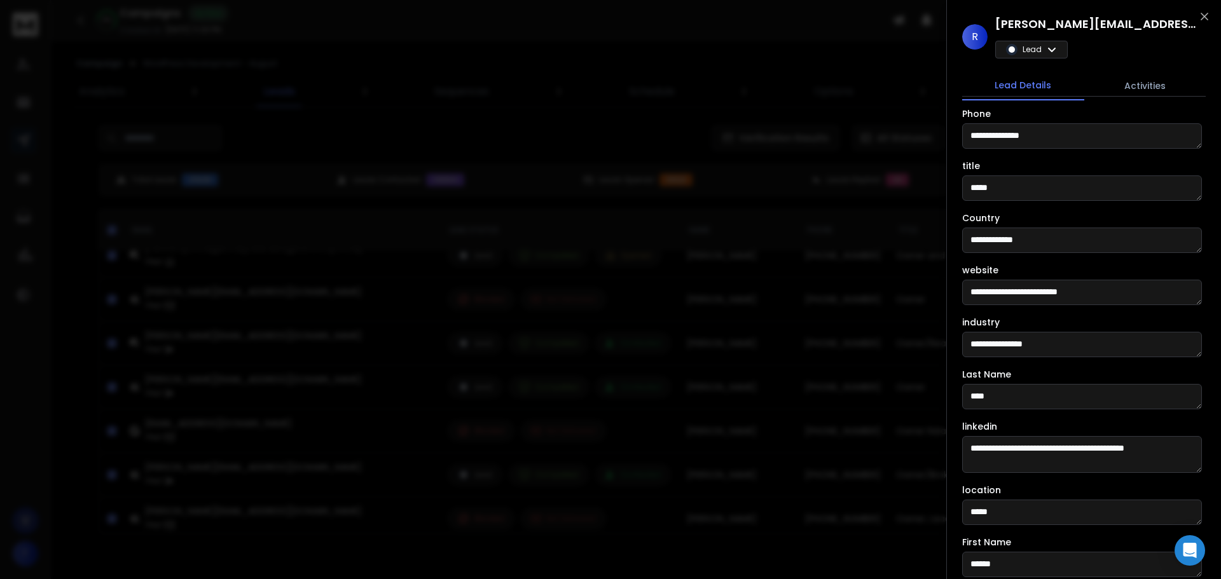
click at [1105, 285] on textarea "**********" at bounding box center [1082, 292] width 240 height 25
click at [455, 179] on div at bounding box center [610, 289] width 1221 height 579
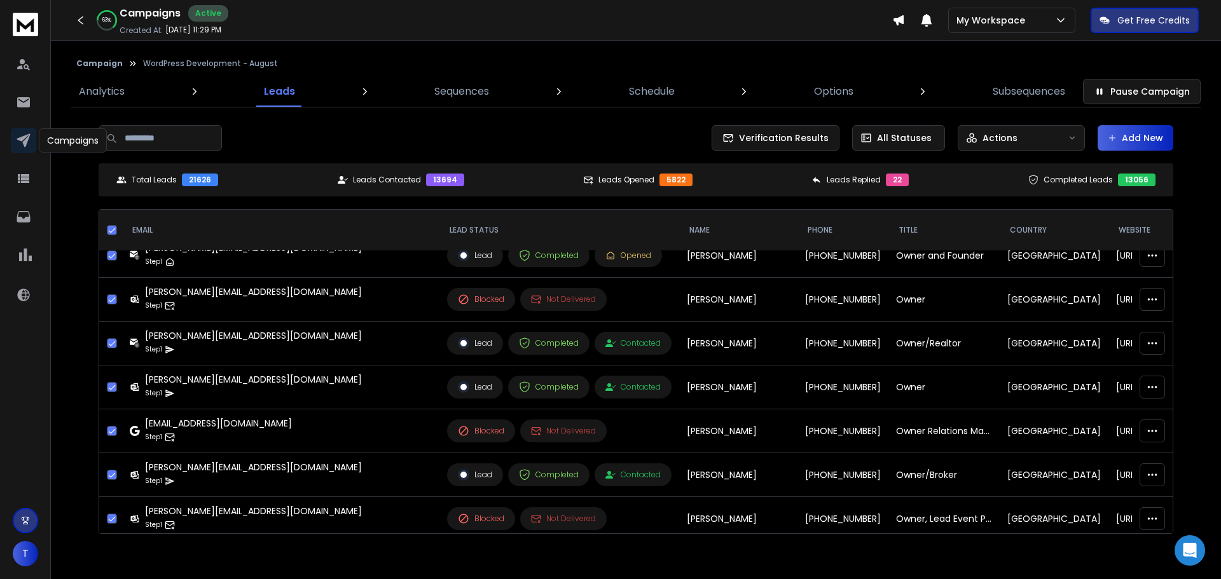
click at [23, 139] on icon at bounding box center [23, 140] width 13 height 13
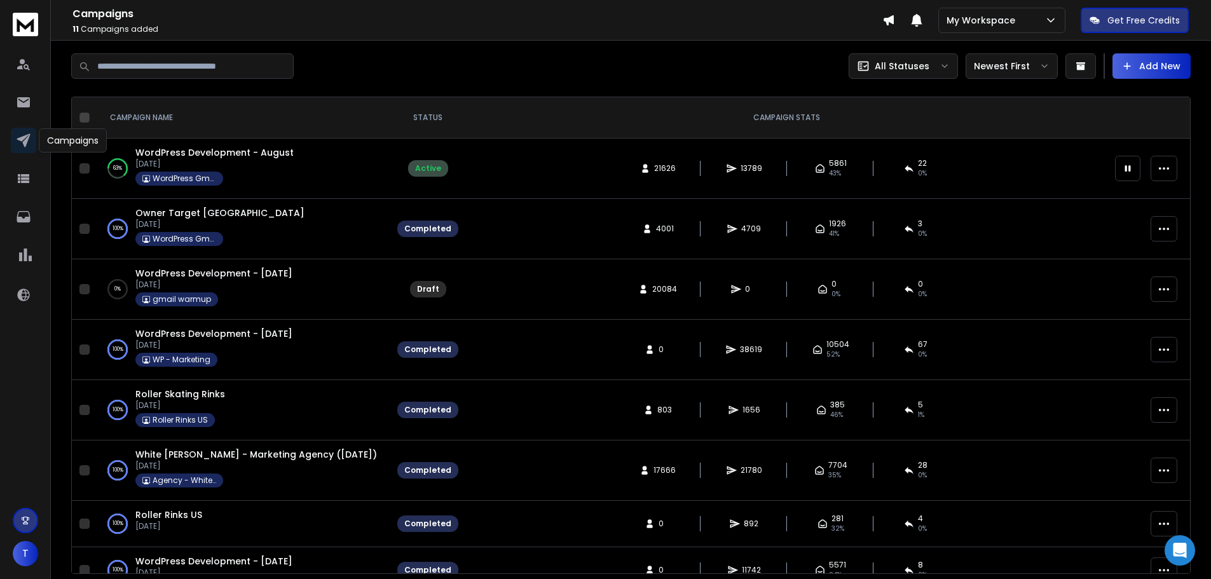
click at [184, 151] on span "WordPress Development - August" at bounding box center [214, 152] width 158 height 13
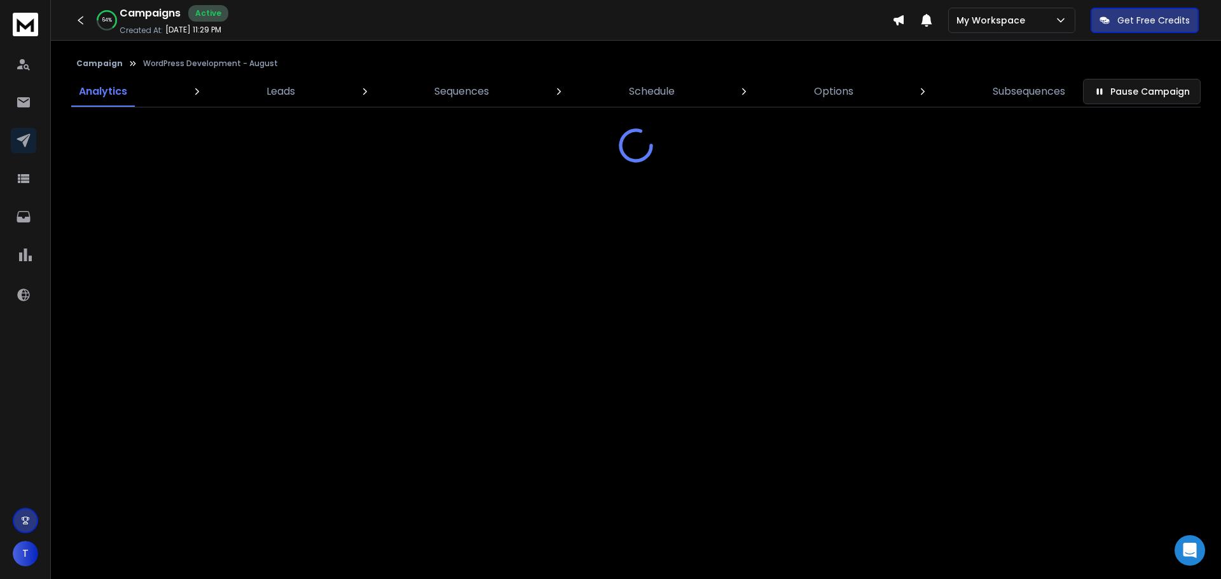
click at [803, 92] on div "Analytics Leads Sequences Schedule Options Subsequences" at bounding box center [571, 91] width 1001 height 31
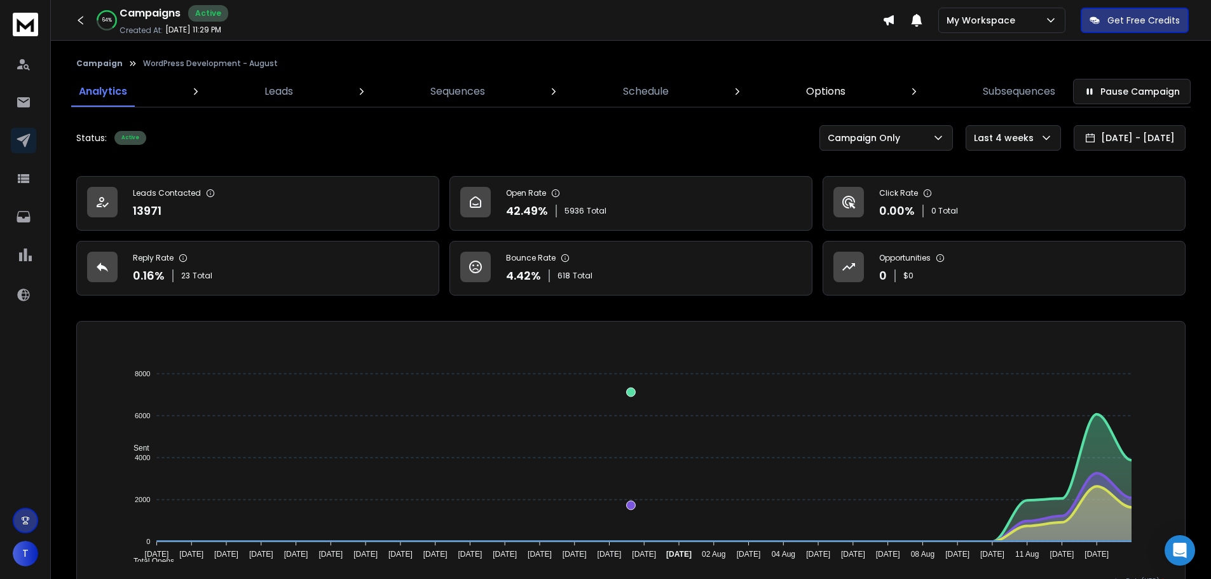
click at [832, 91] on p "Options" at bounding box center [825, 91] width 39 height 15
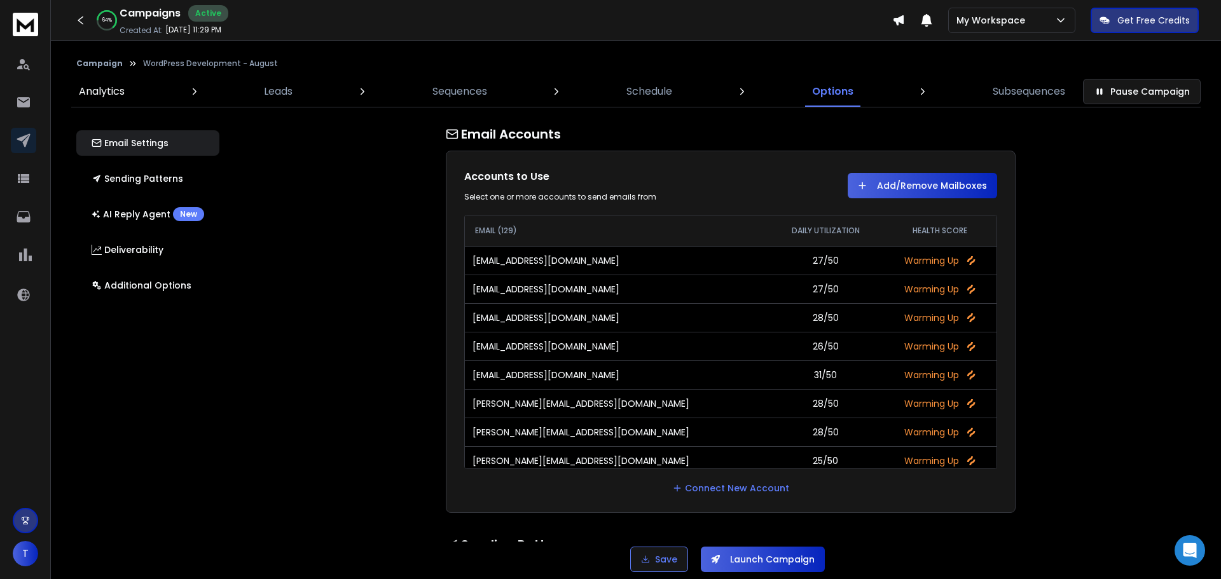
click at [114, 97] on p "Analytics" at bounding box center [102, 91] width 46 height 15
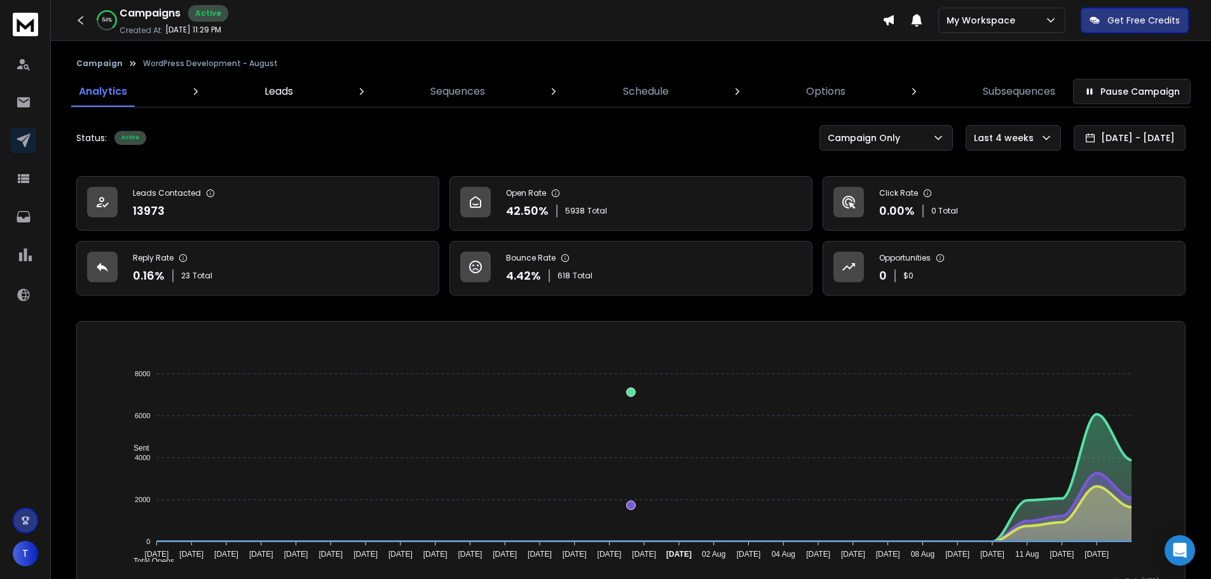
click at [261, 92] on link "Leads" at bounding box center [279, 91] width 44 height 31
